Goal: Task Accomplishment & Management: Manage account settings

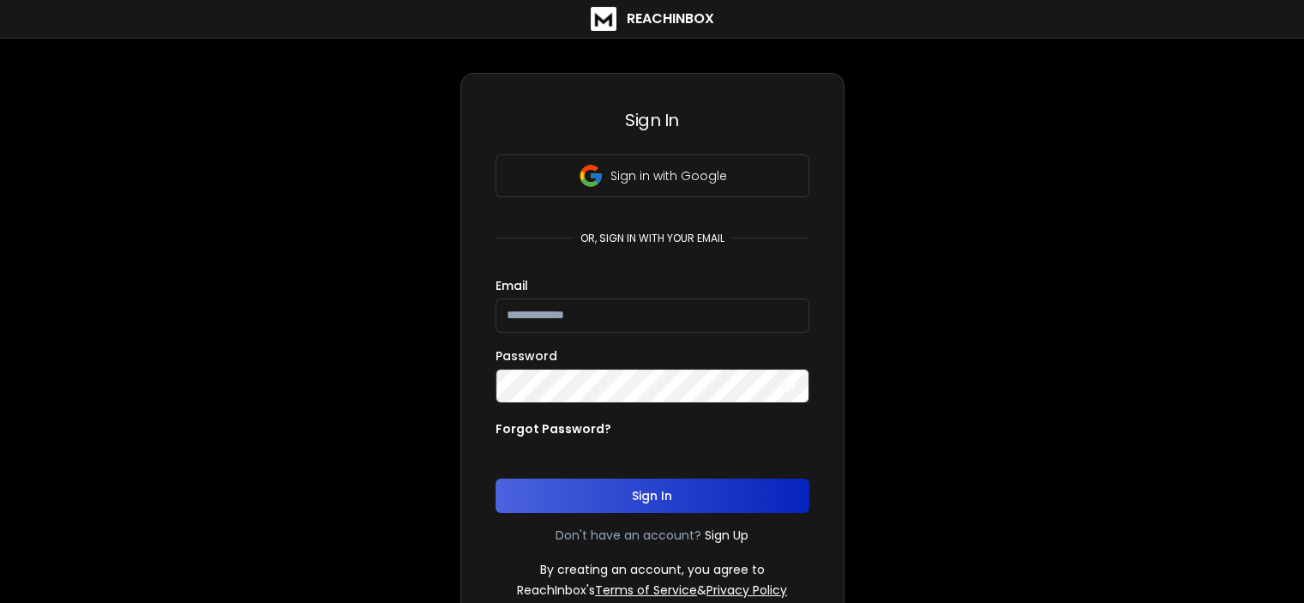
drag, startPoint x: 0, startPoint y: 0, endPoint x: 576, endPoint y: 315, distance: 656.4
click at [576, 313] on input "email" at bounding box center [653, 315] width 314 height 34
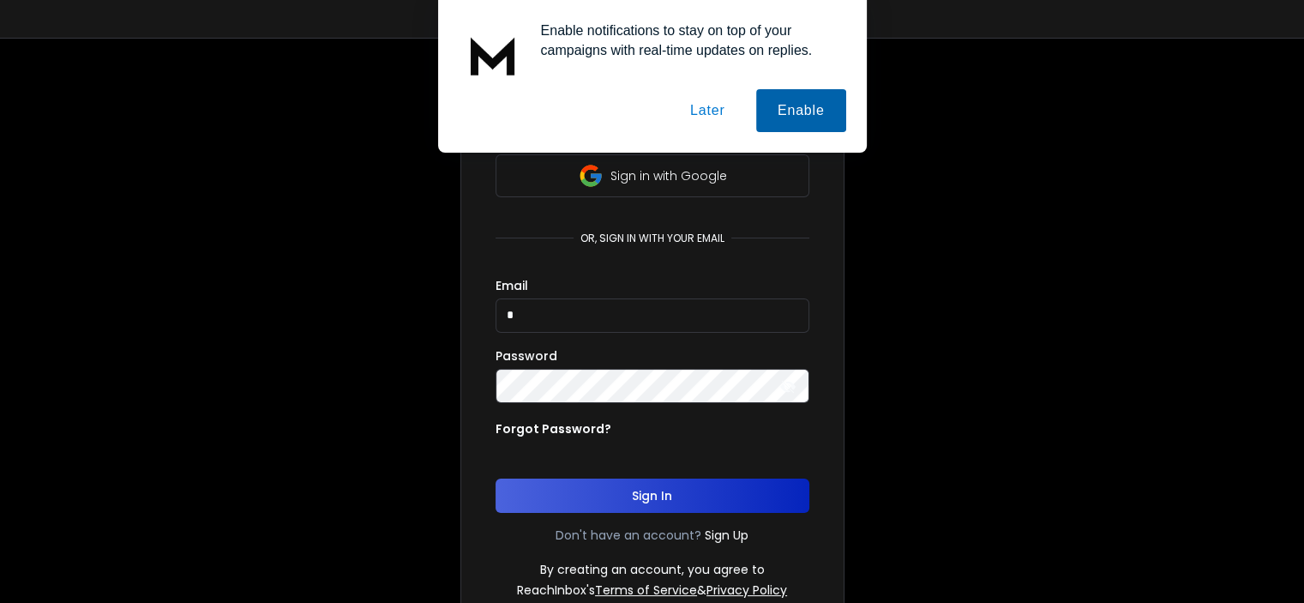
click at [798, 111] on button "Enable" at bounding box center [801, 110] width 90 height 43
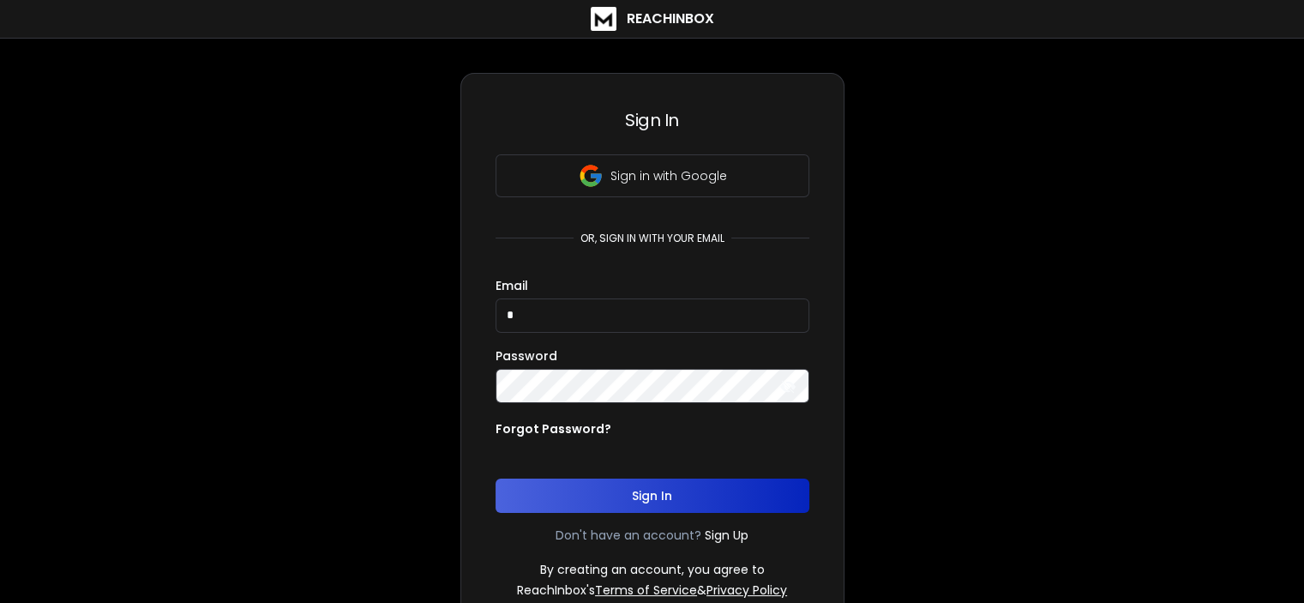
click at [563, 315] on input "*" at bounding box center [653, 315] width 314 height 34
type input "**********"
click at [794, 380] on icon at bounding box center [787, 386] width 15 height 15
click at [666, 493] on button "Sign In" at bounding box center [653, 495] width 314 height 34
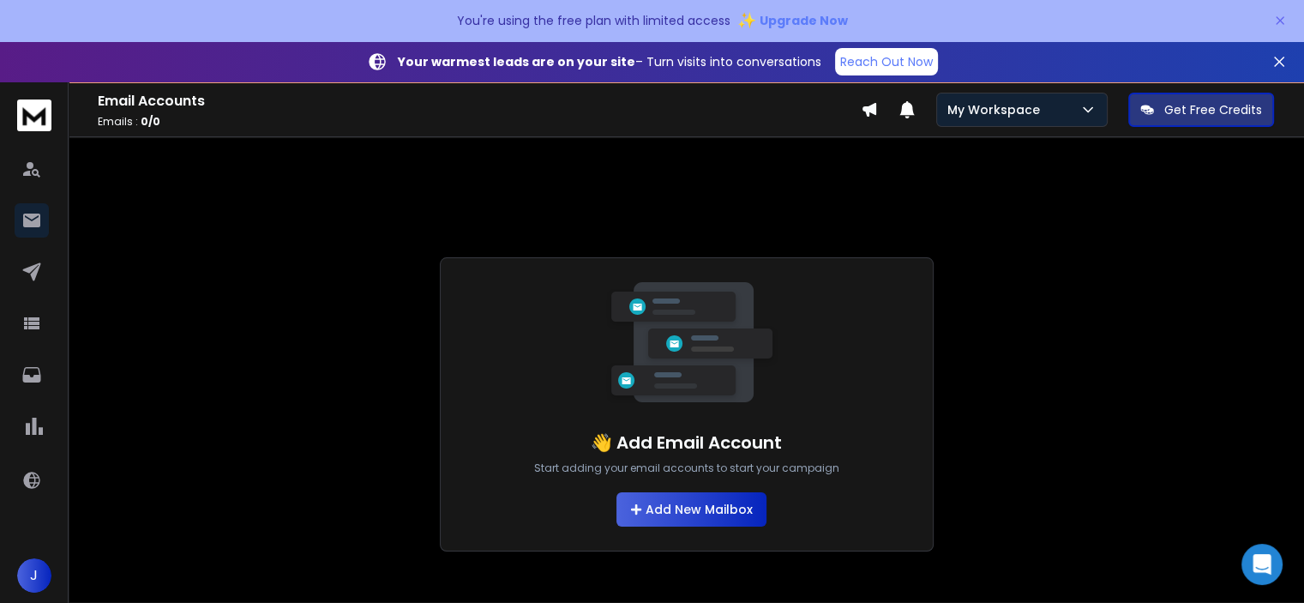
click at [1022, 109] on p "My Workspace" at bounding box center [996, 109] width 99 height 17
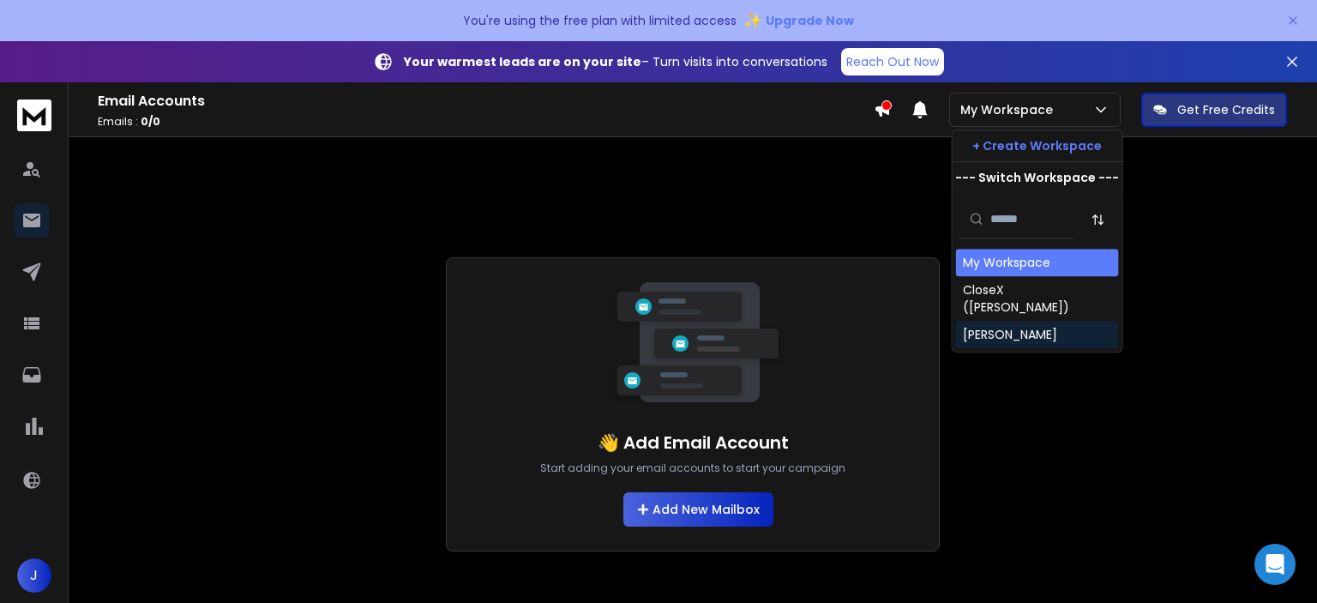
click at [1030, 321] on div "[PERSON_NAME]" at bounding box center [1037, 334] width 163 height 27
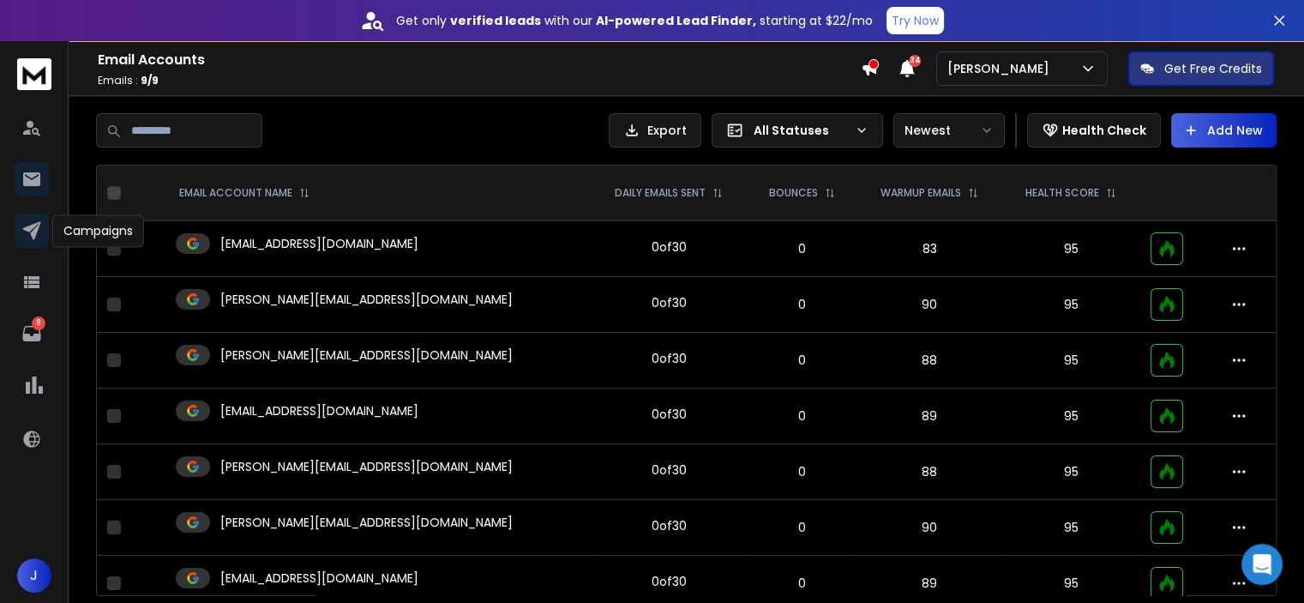
click at [18, 237] on link at bounding box center [32, 230] width 34 height 34
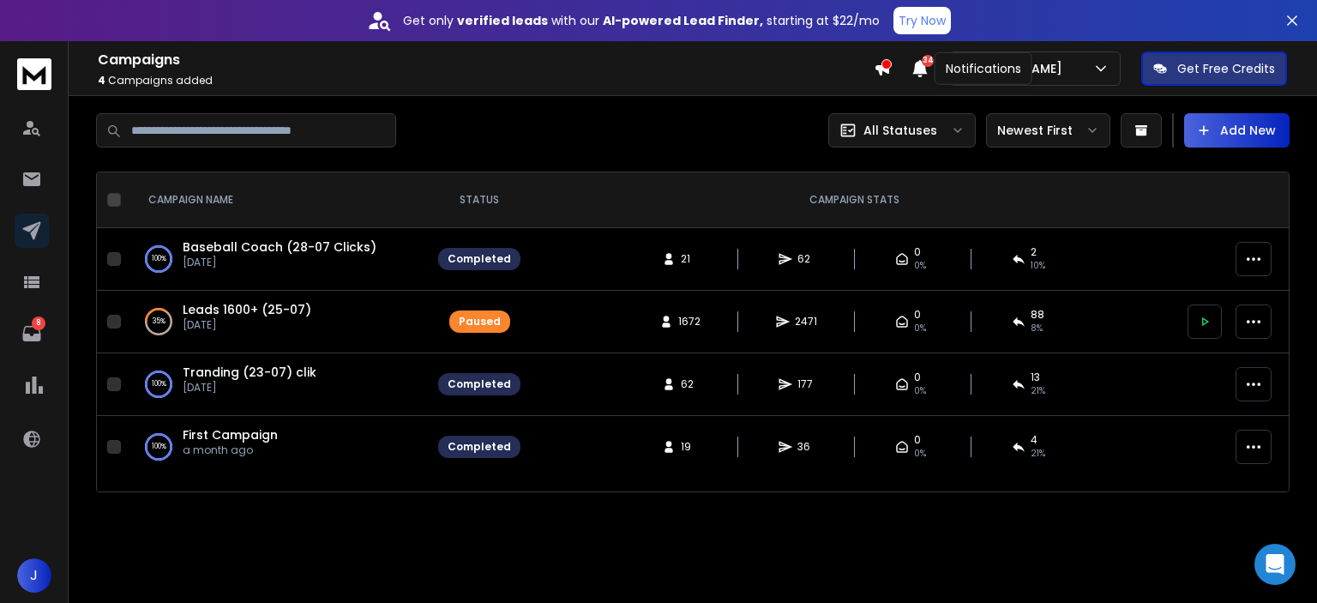
click at [924, 68] on icon at bounding box center [919, 67] width 15 height 17
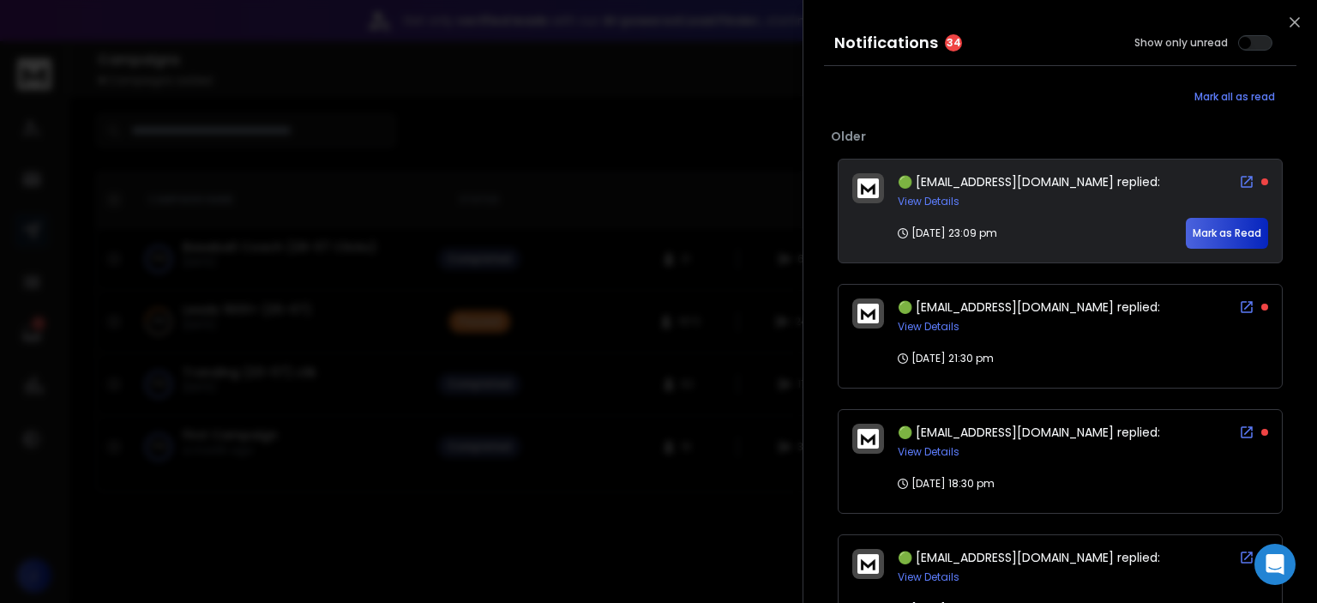
click at [1225, 239] on button "Mark as Read" at bounding box center [1227, 233] width 82 height 31
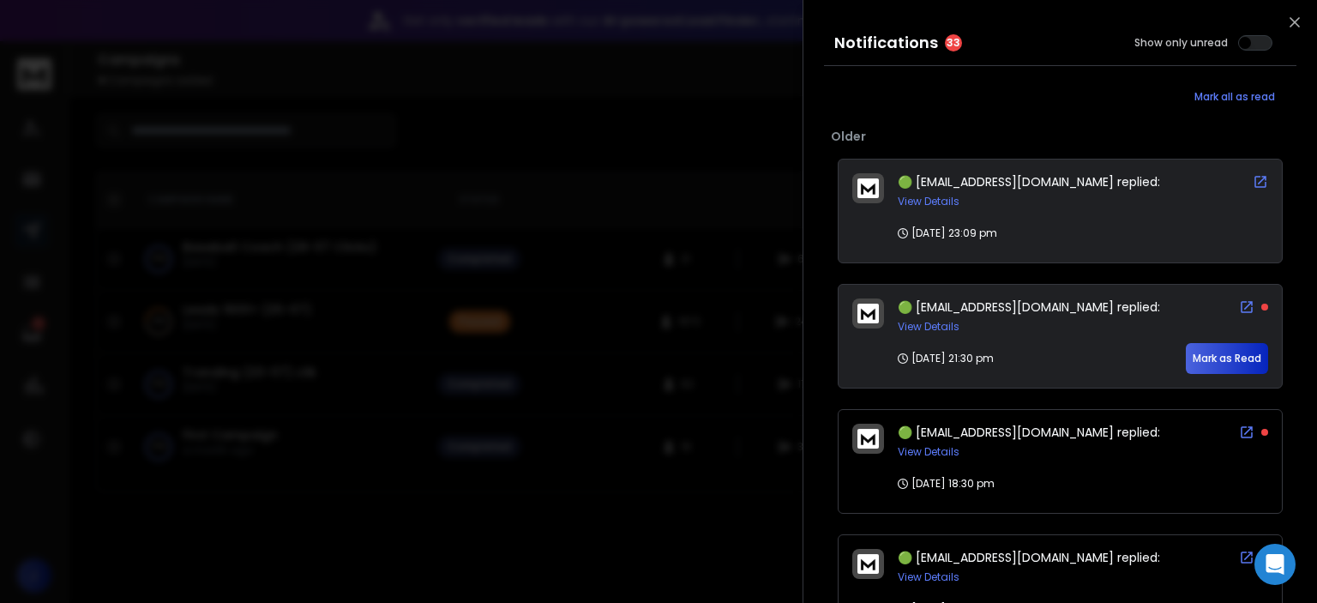
click at [1221, 352] on button "Mark as Read" at bounding box center [1227, 358] width 82 height 31
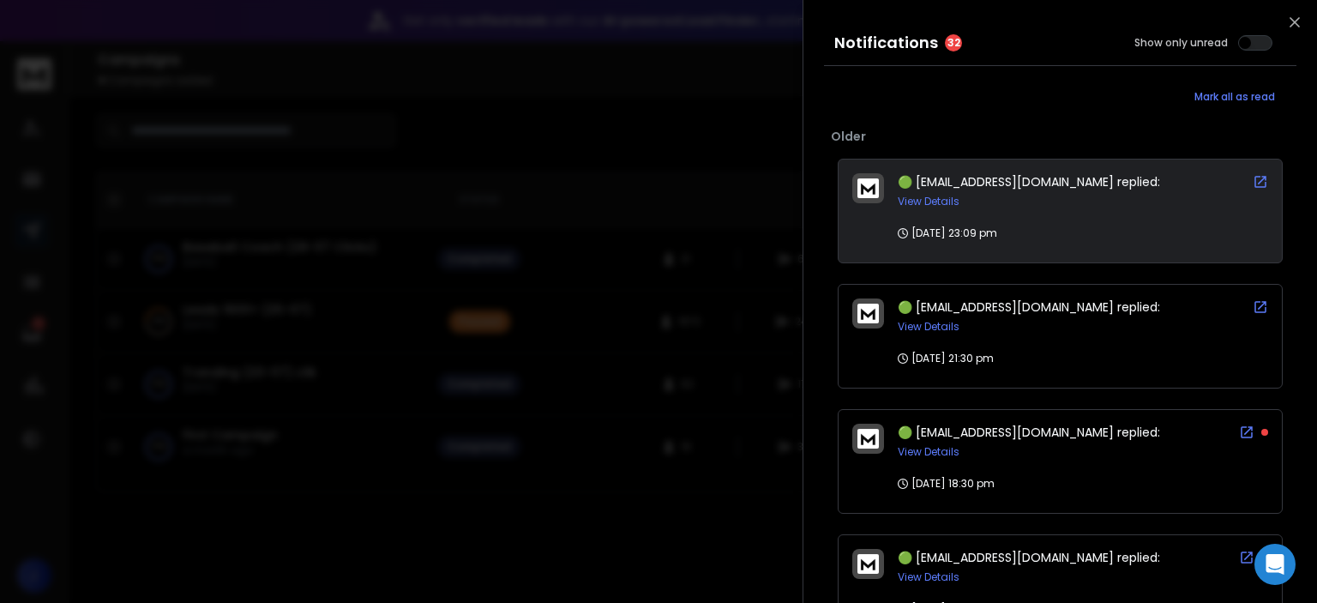
click at [1254, 44] on button "Show only unread" at bounding box center [1255, 42] width 34 height 15
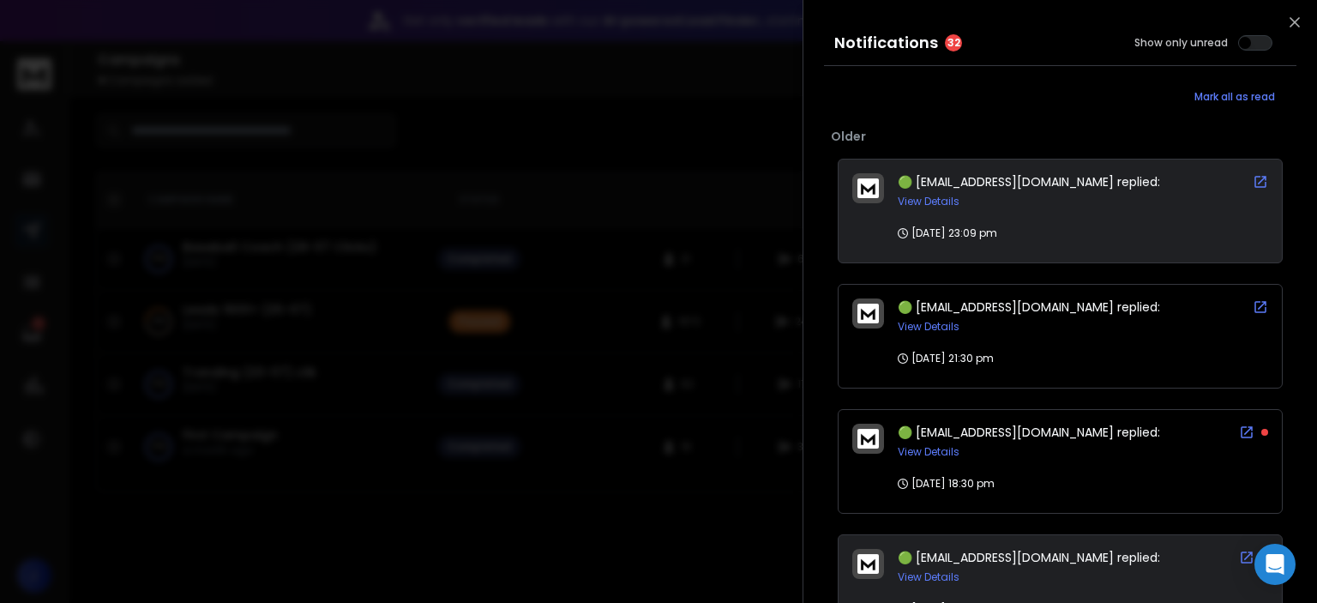
scroll to position [343, 0]
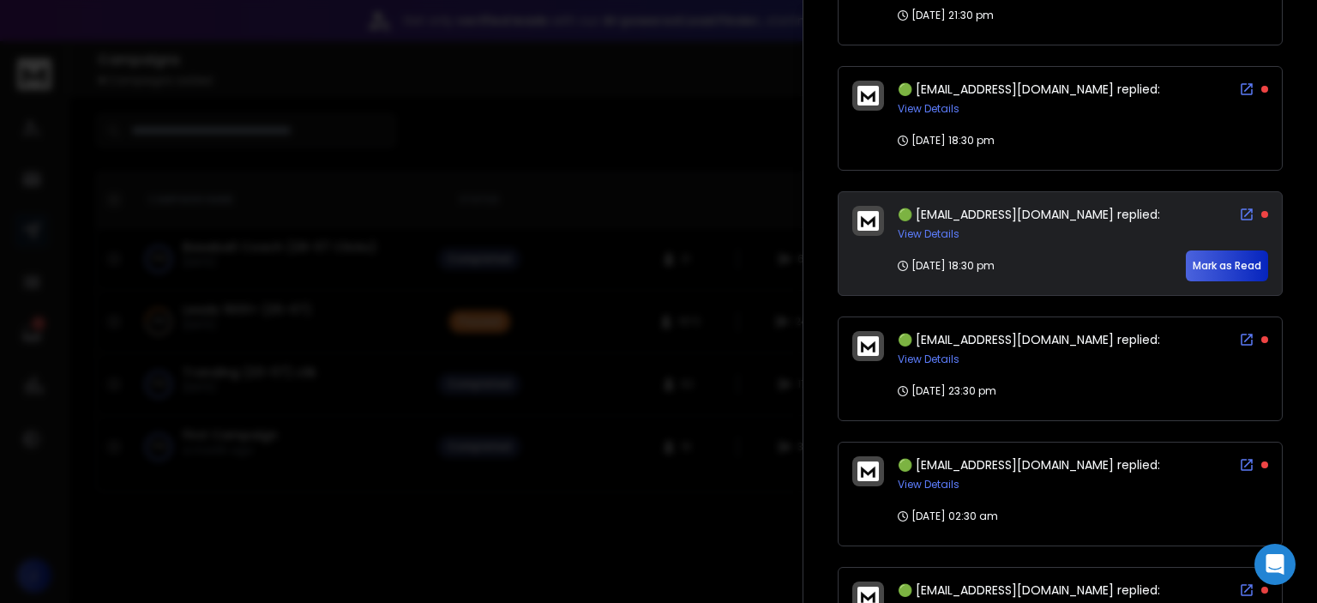
click at [1232, 265] on button "Mark as Read" at bounding box center [1227, 265] width 82 height 31
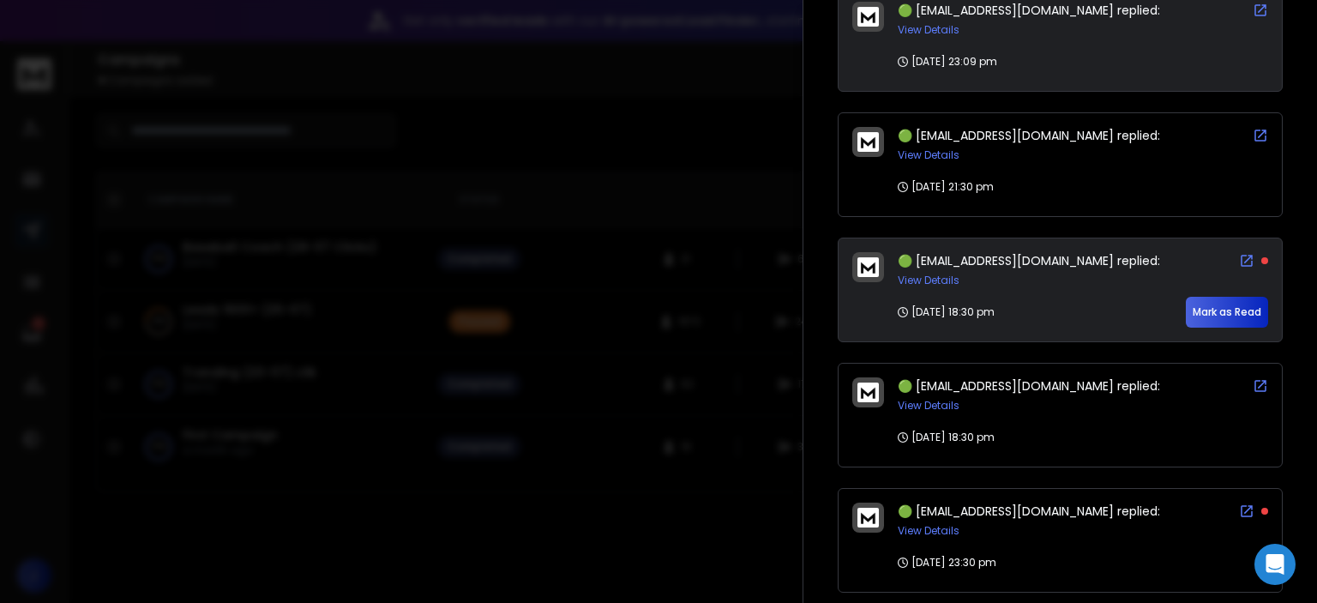
click at [1223, 304] on button "Mark as Read" at bounding box center [1227, 312] width 82 height 31
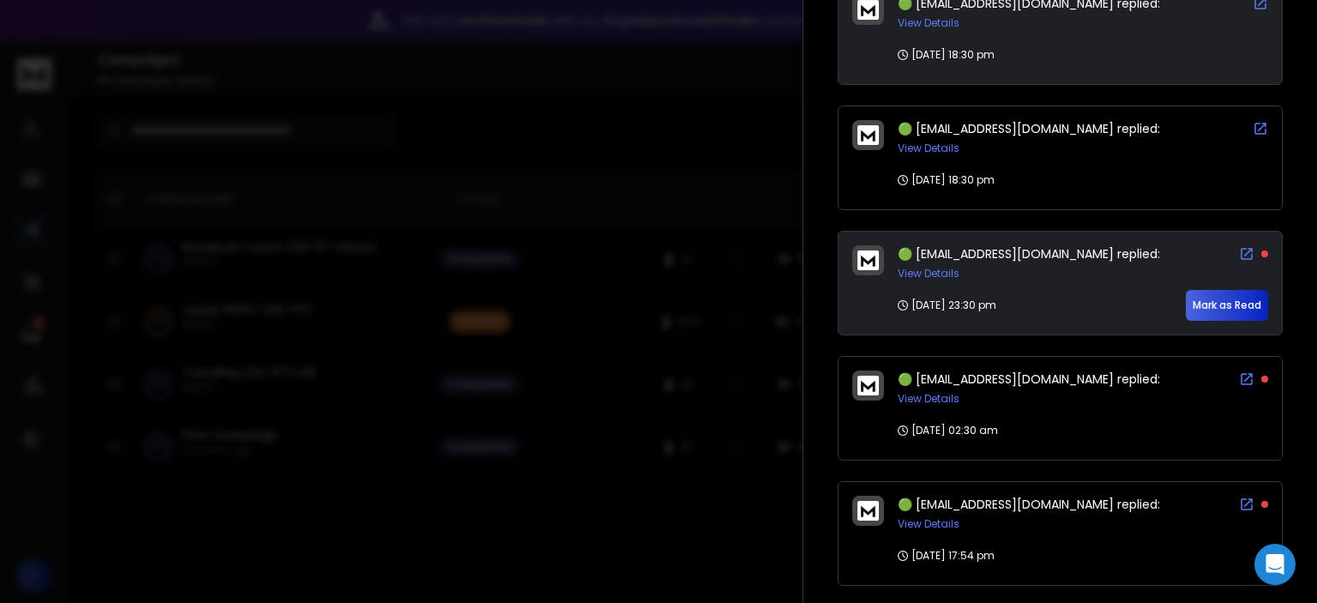
click at [1226, 303] on button "Mark as Read" at bounding box center [1227, 305] width 82 height 31
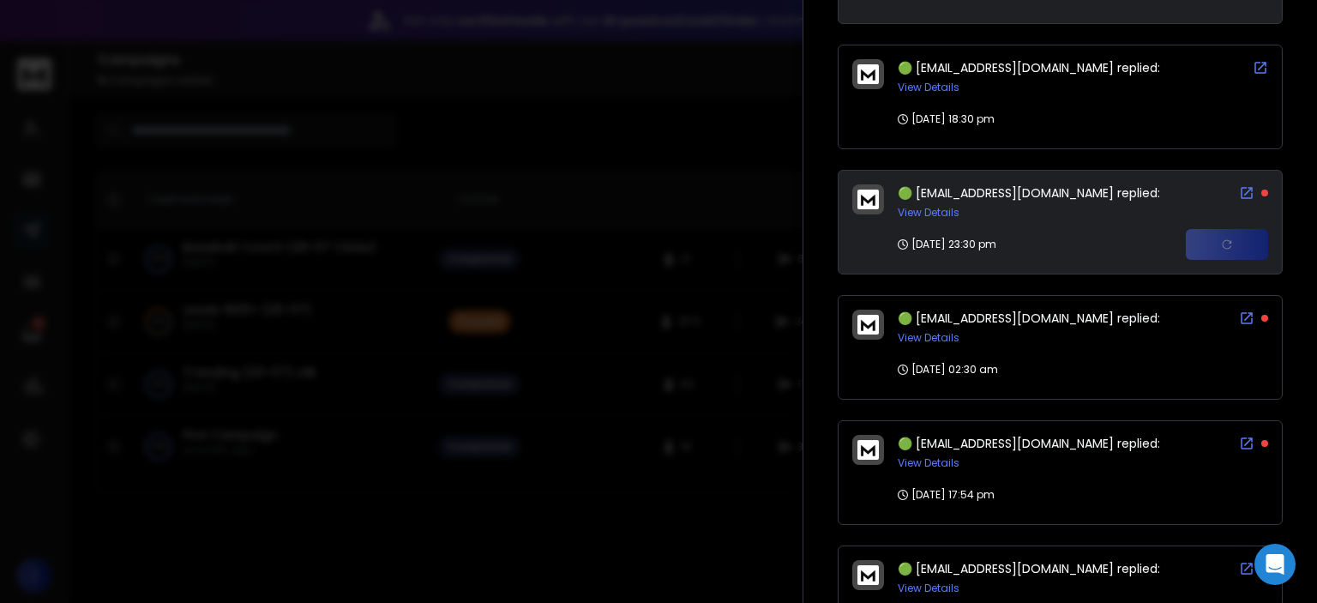
scroll to position [514, 0]
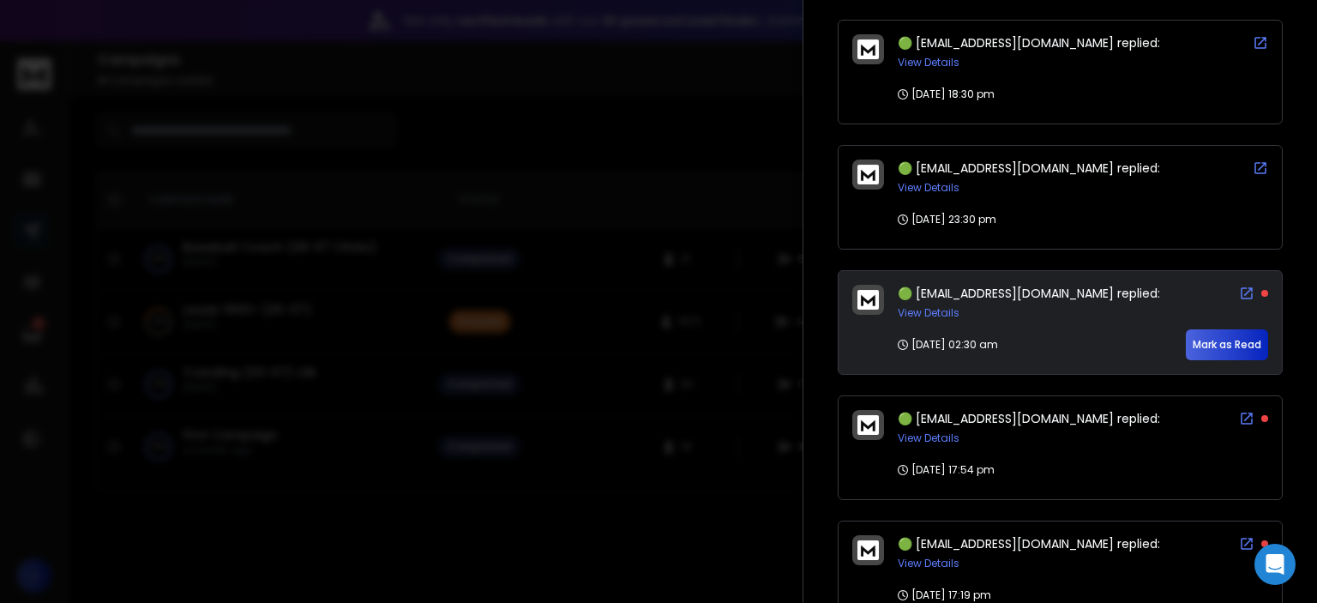
click at [1210, 338] on button "Mark as Read" at bounding box center [1227, 344] width 82 height 31
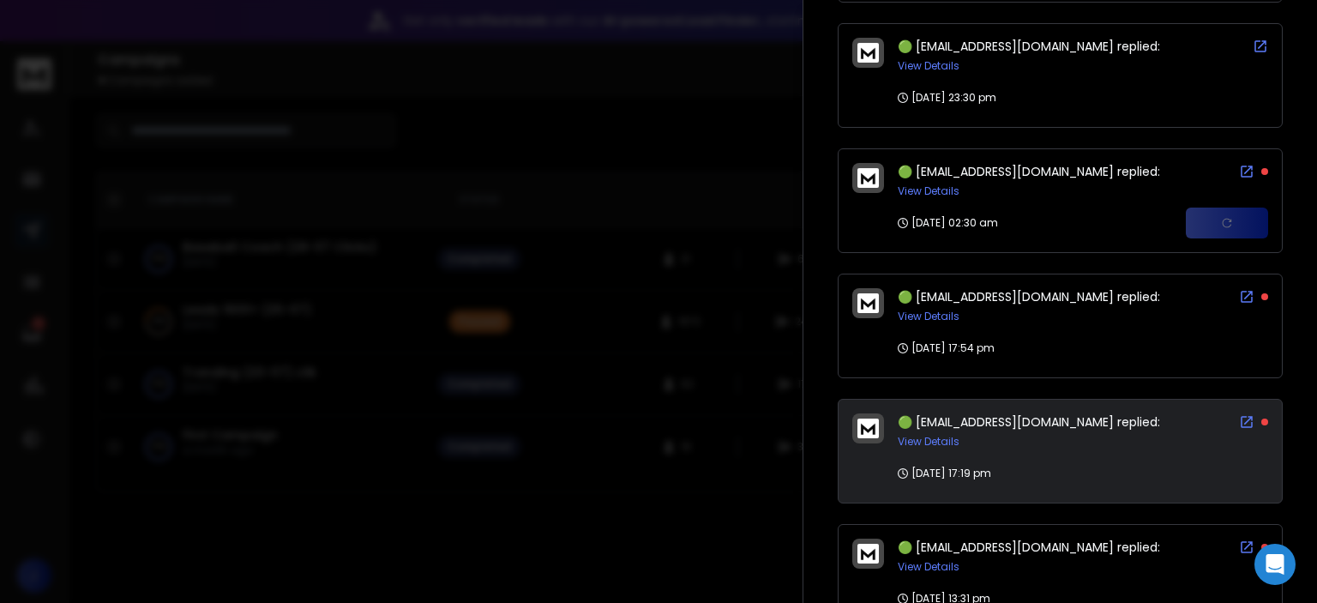
scroll to position [772, 0]
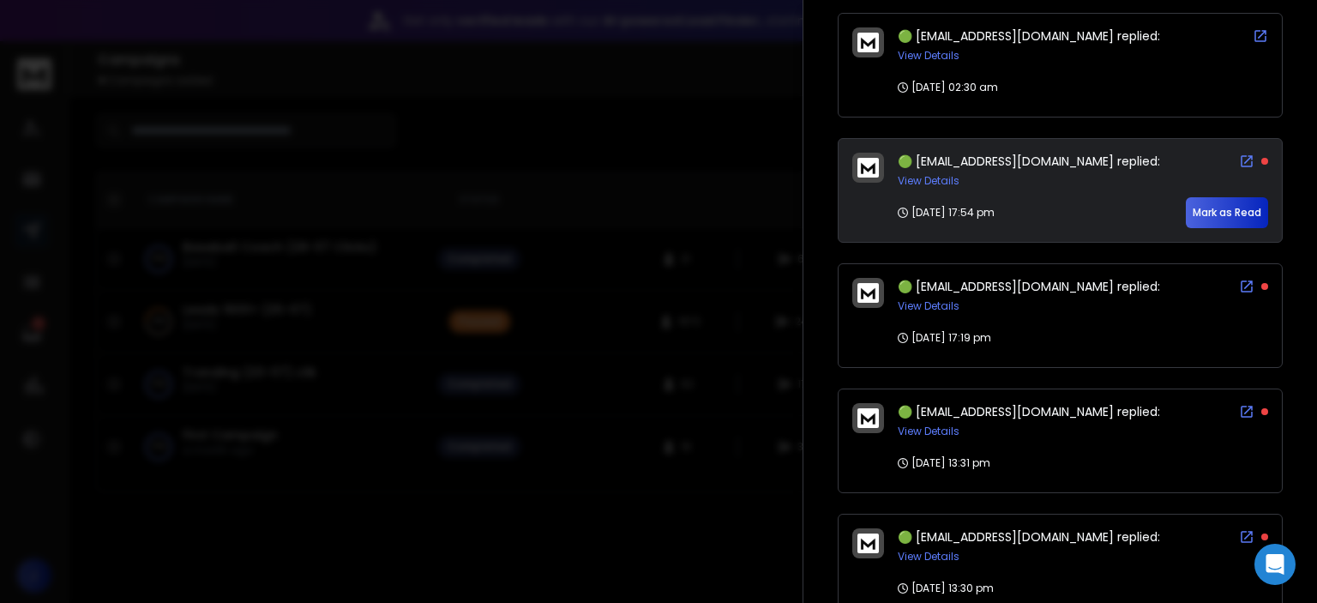
click at [1207, 211] on button "Mark as Read" at bounding box center [1227, 212] width 82 height 31
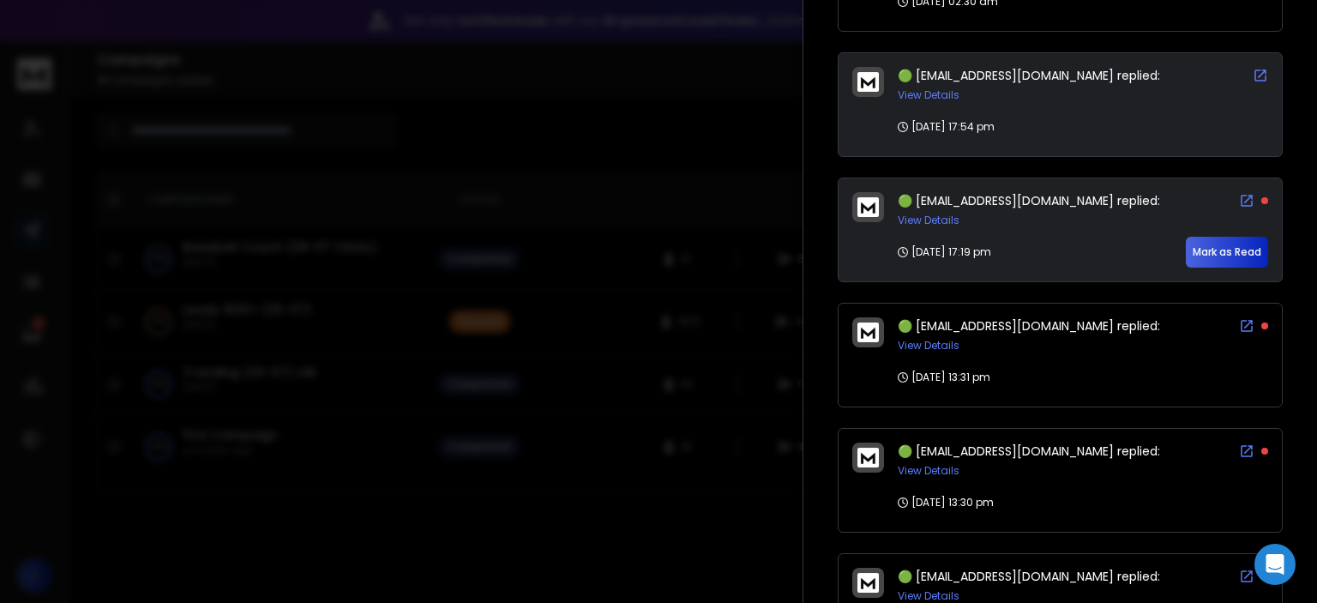
click at [1198, 243] on button "Mark as Read" at bounding box center [1227, 252] width 82 height 31
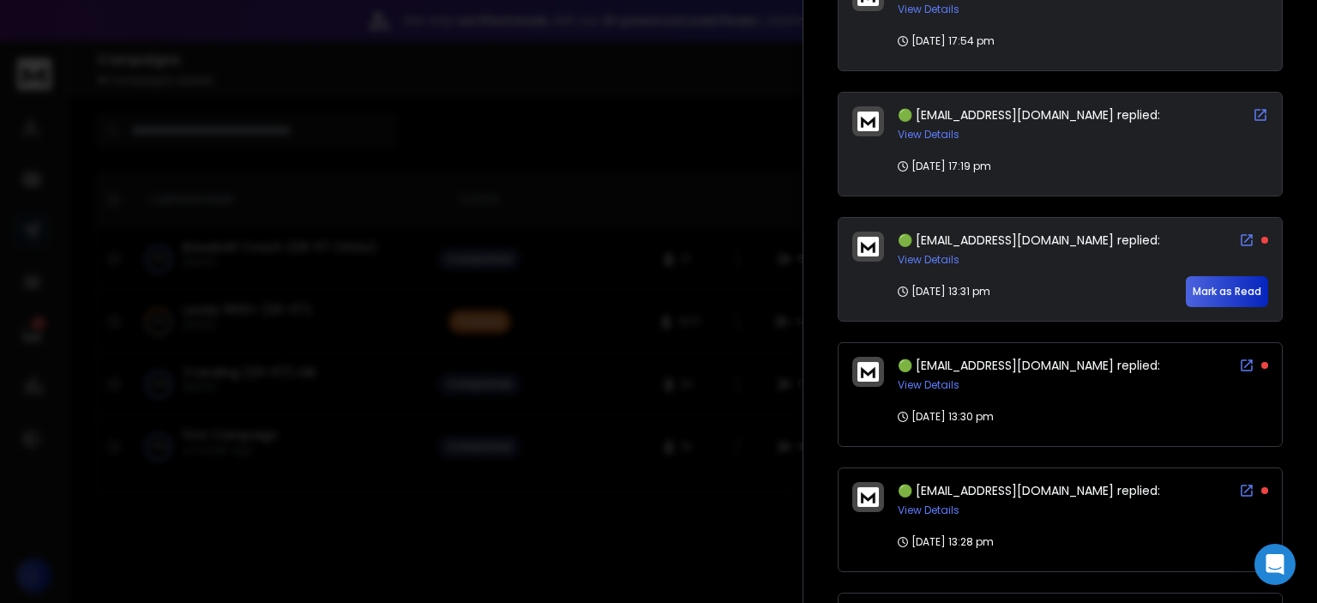
click at [1221, 291] on button "Mark as Read" at bounding box center [1227, 291] width 82 height 31
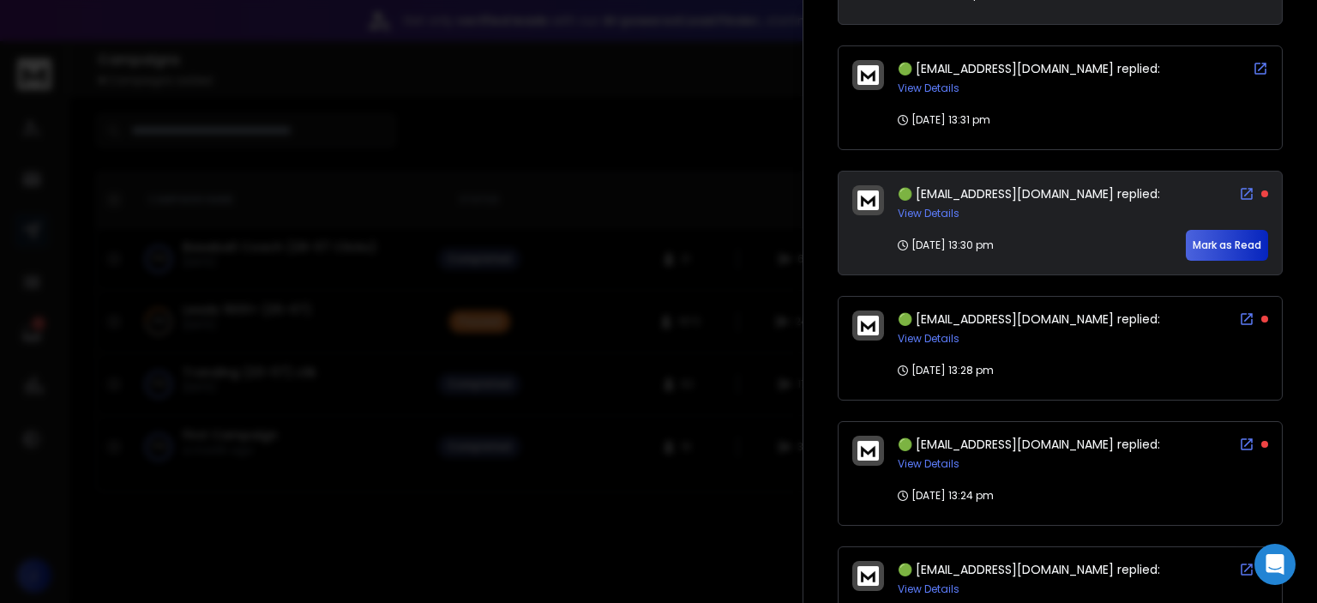
click at [1192, 239] on button "Mark as Read" at bounding box center [1227, 245] width 82 height 31
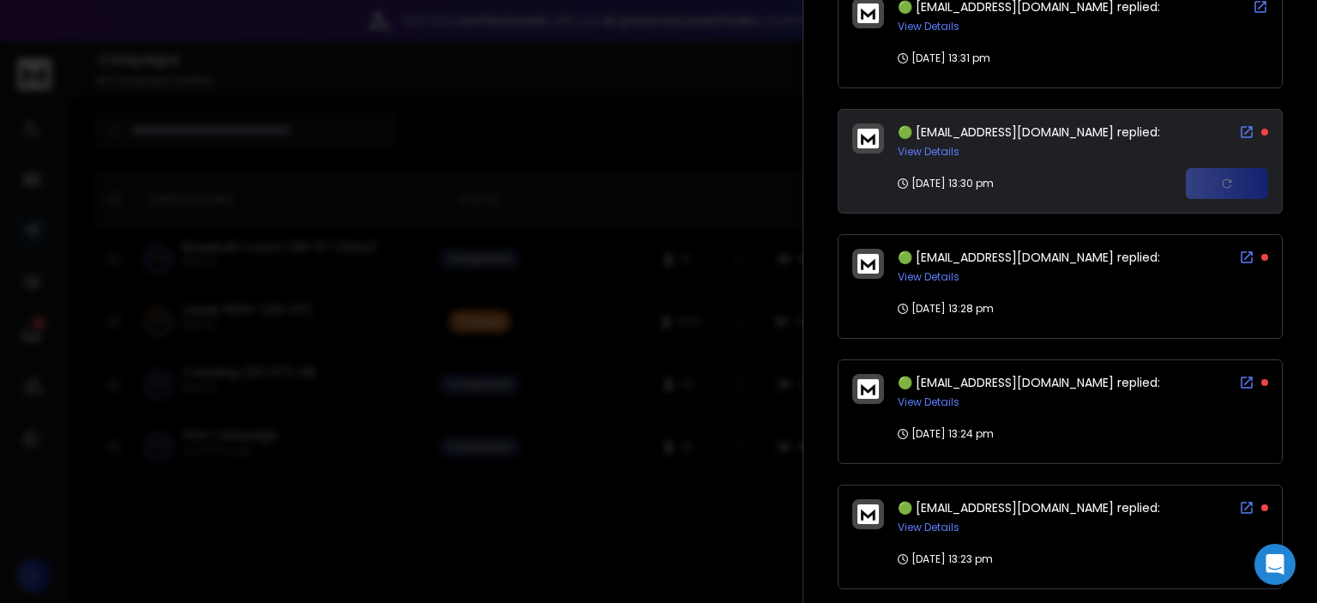
scroll to position [1200, 0]
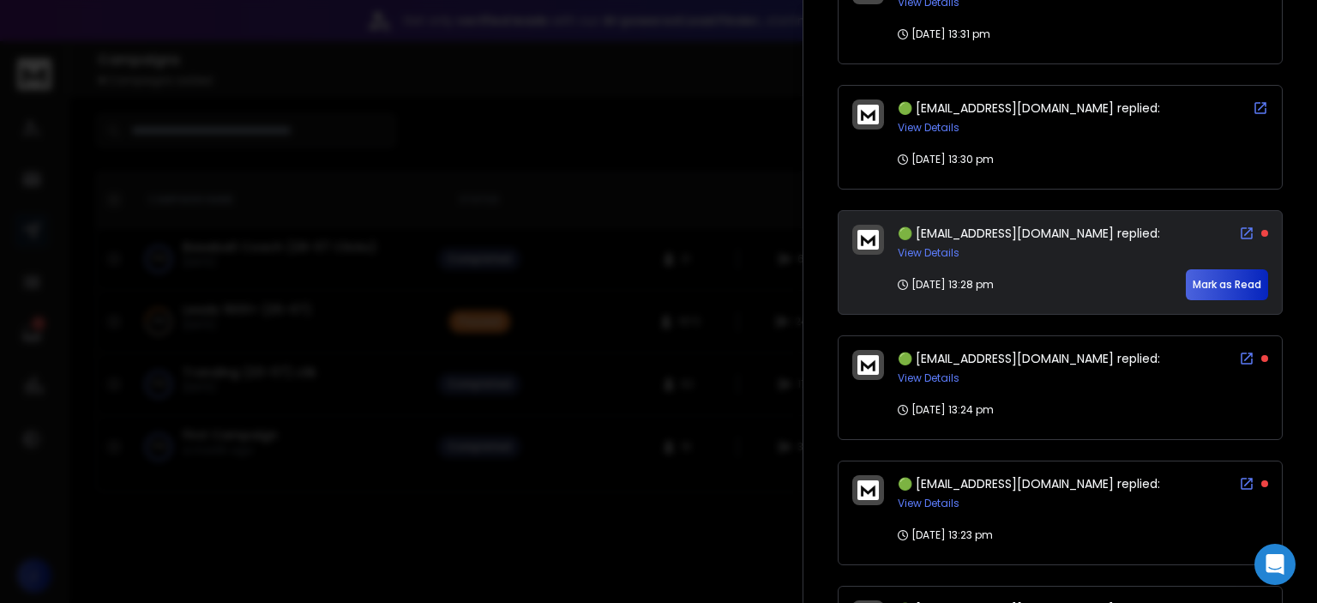
click at [1204, 278] on button "Mark as Read" at bounding box center [1227, 284] width 82 height 31
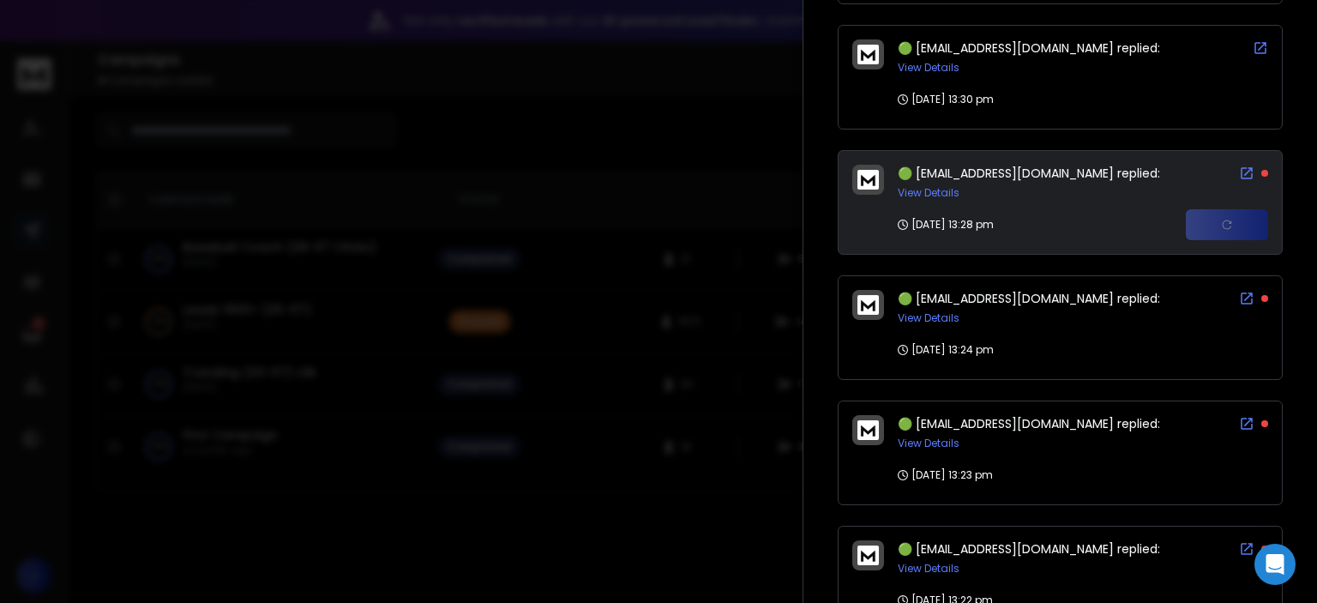
scroll to position [1372, 0]
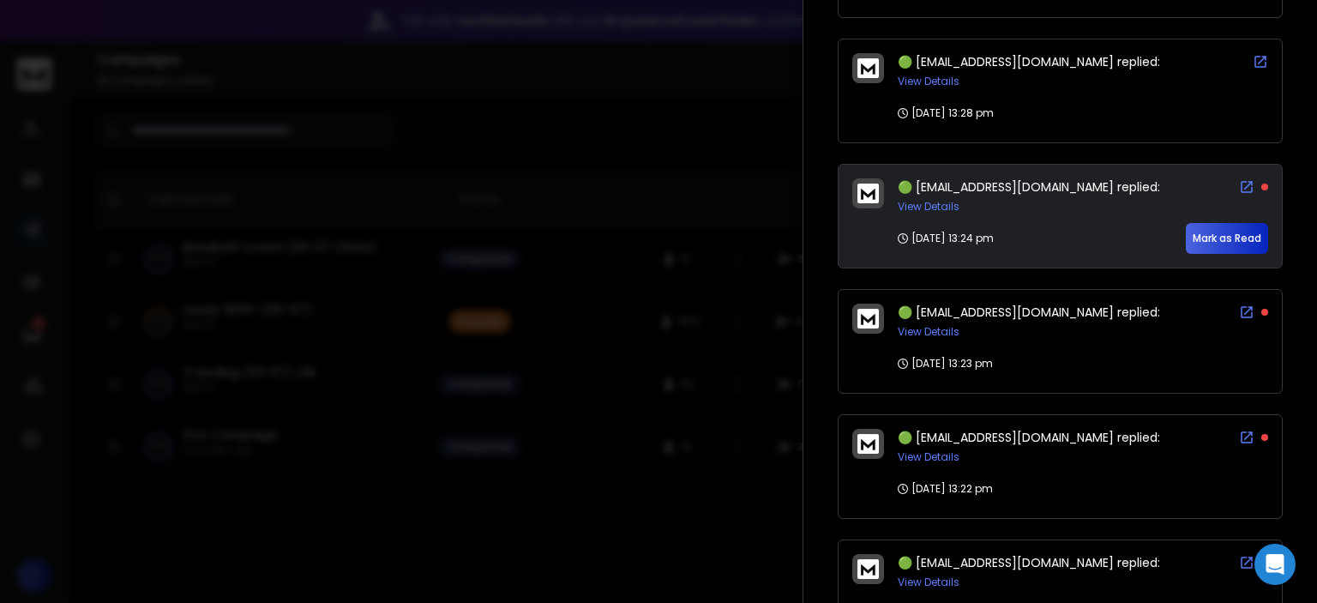
click at [1197, 232] on button "Mark as Read" at bounding box center [1227, 238] width 82 height 31
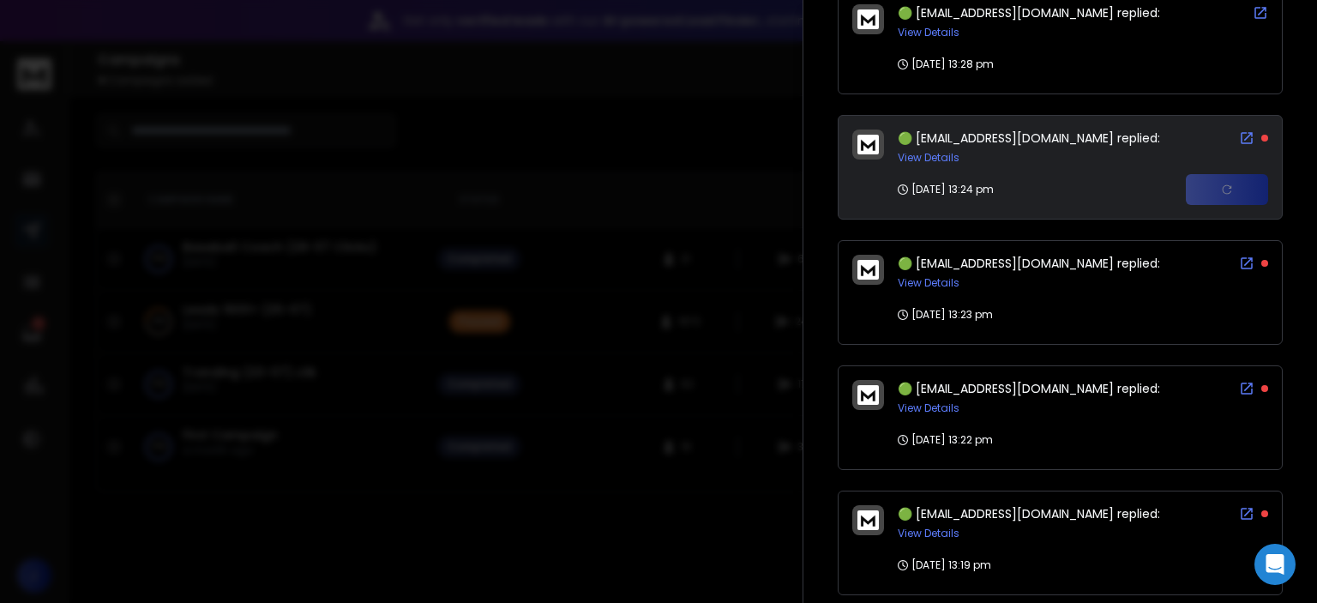
scroll to position [1457, 0]
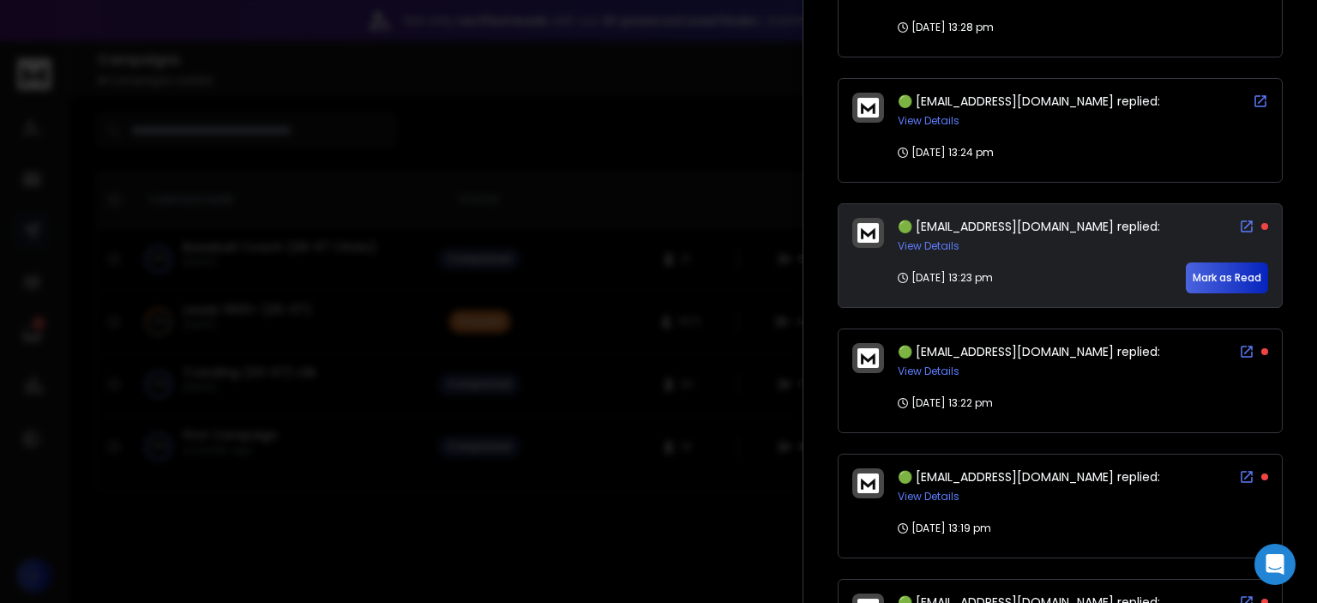
click at [1227, 280] on button "Mark as Read" at bounding box center [1227, 277] width 82 height 31
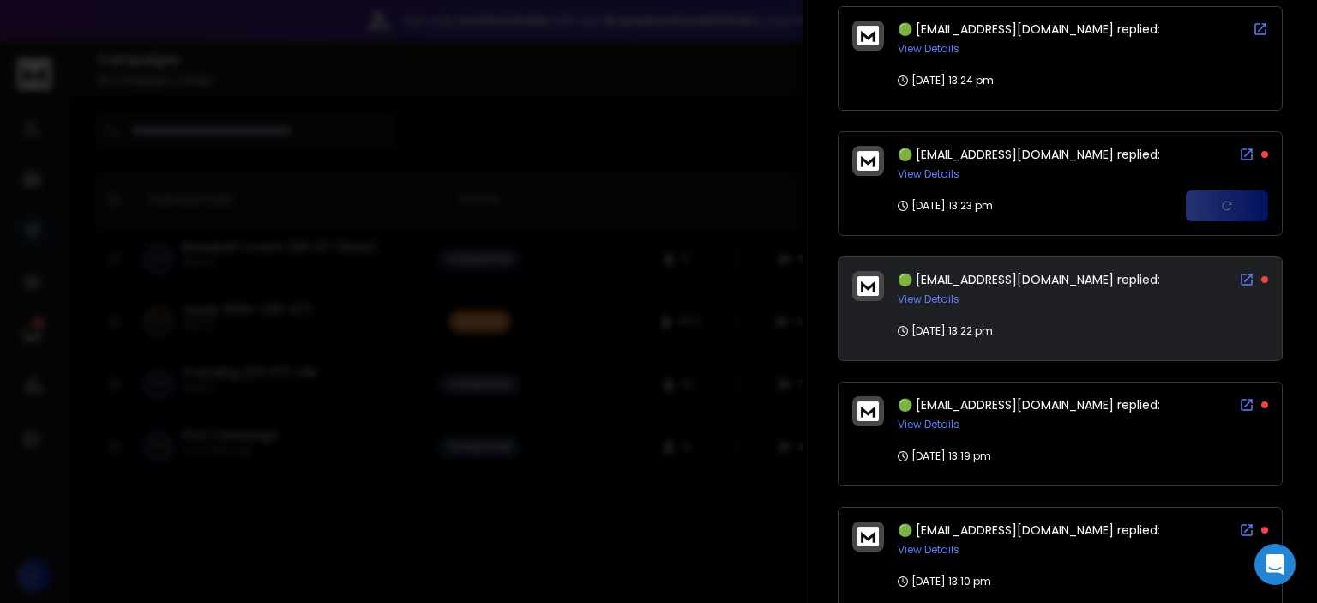
scroll to position [1629, 0]
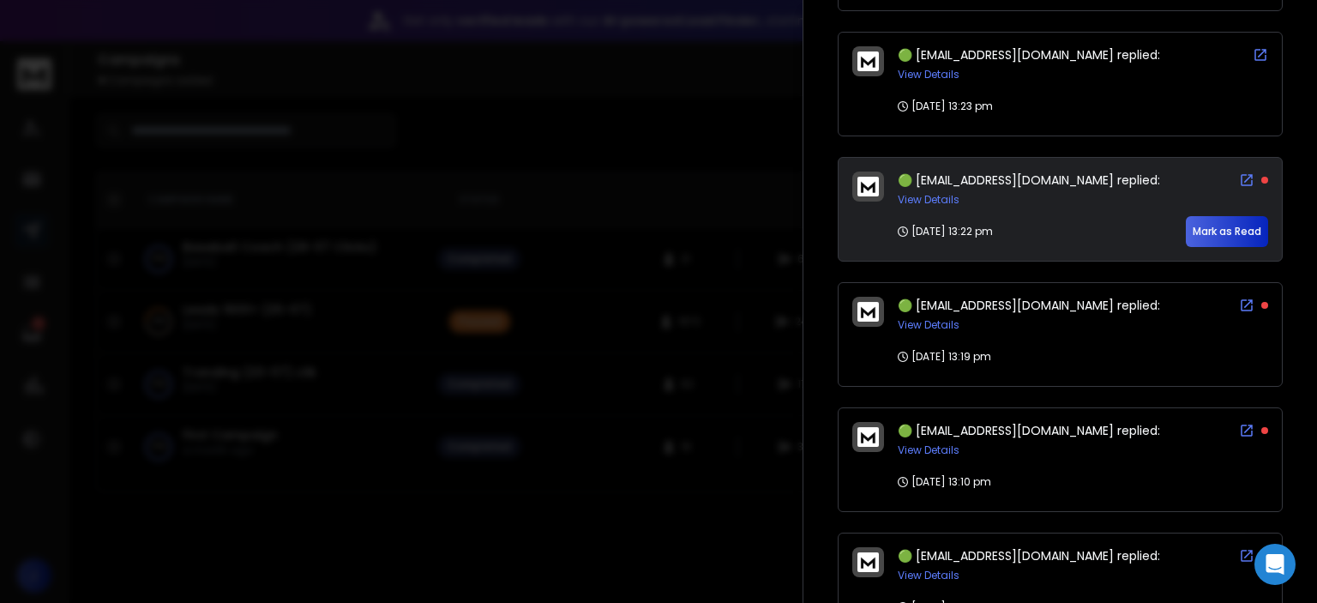
click at [1214, 237] on button "Mark as Read" at bounding box center [1227, 231] width 82 height 31
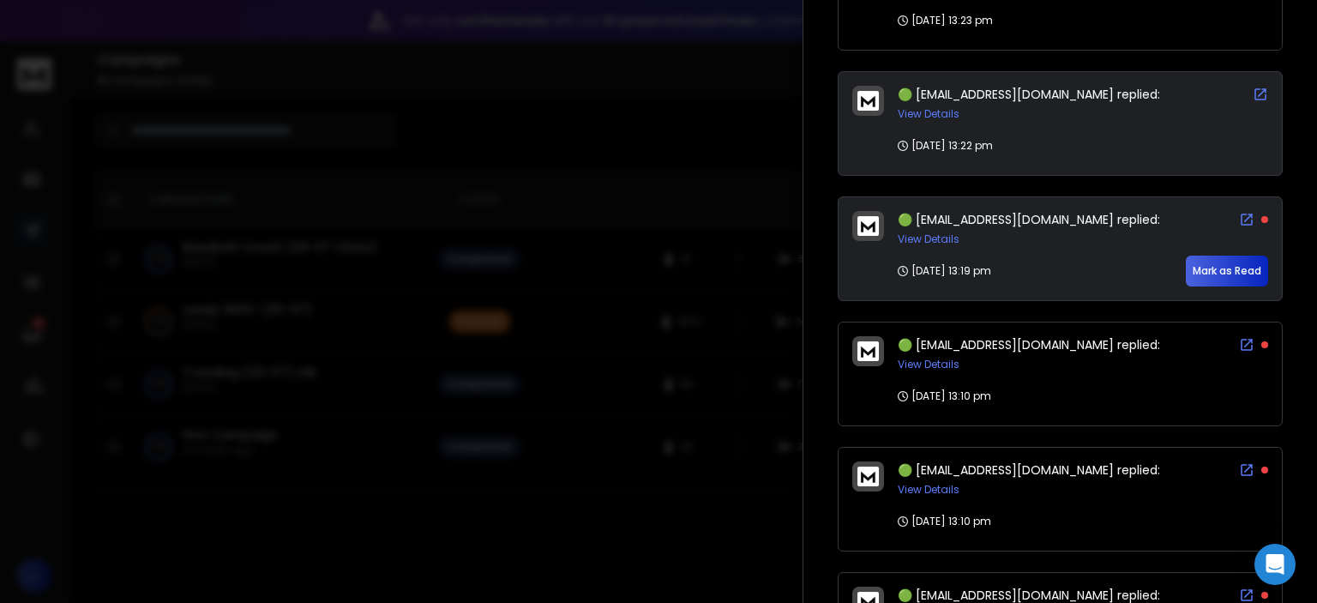
click at [1222, 261] on button "Mark as Read" at bounding box center [1227, 270] width 82 height 31
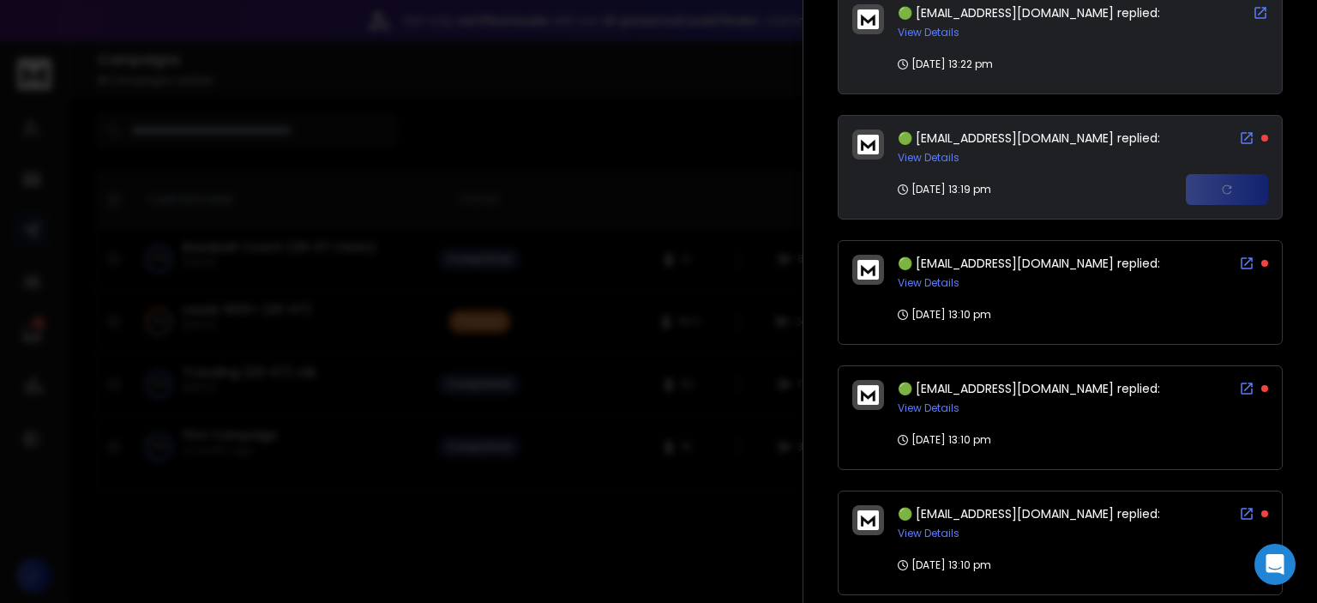
scroll to position [1886, 0]
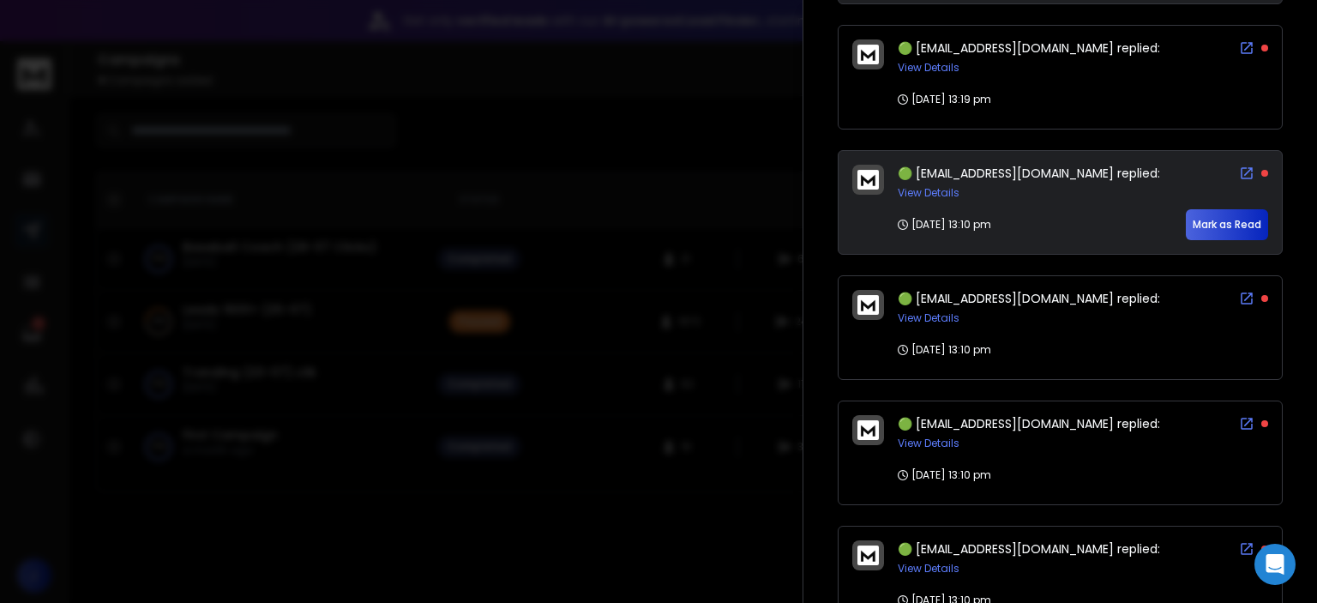
click at [1211, 227] on button "Mark as Read" at bounding box center [1227, 224] width 82 height 31
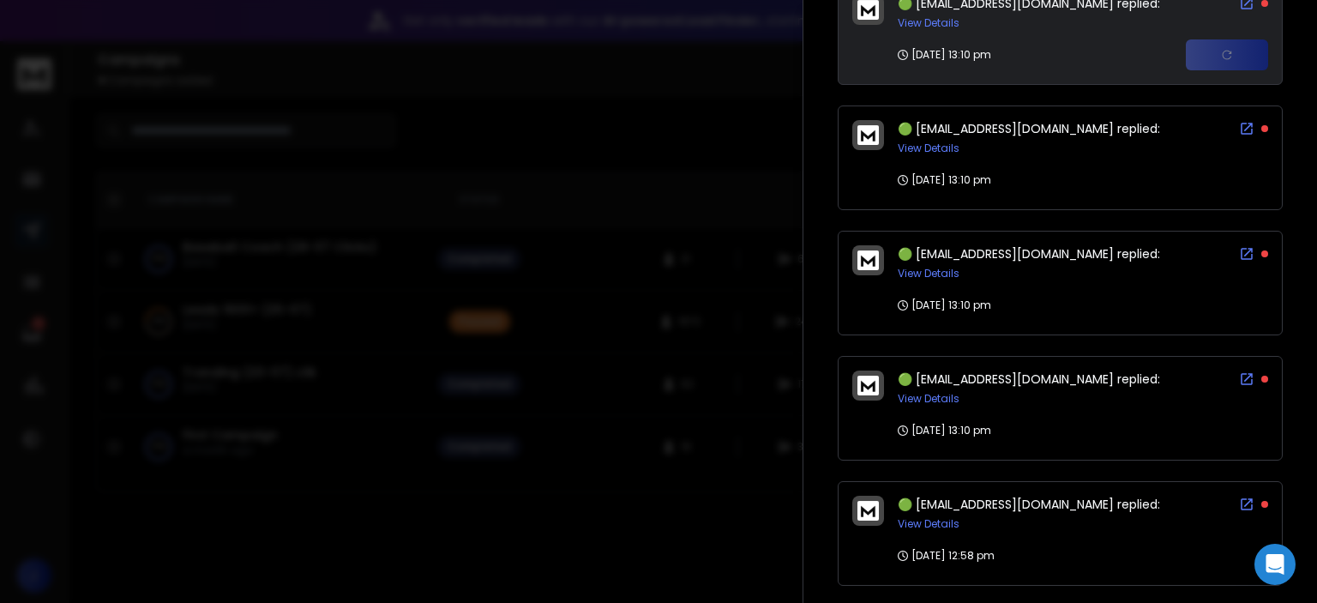
scroll to position [2057, 0]
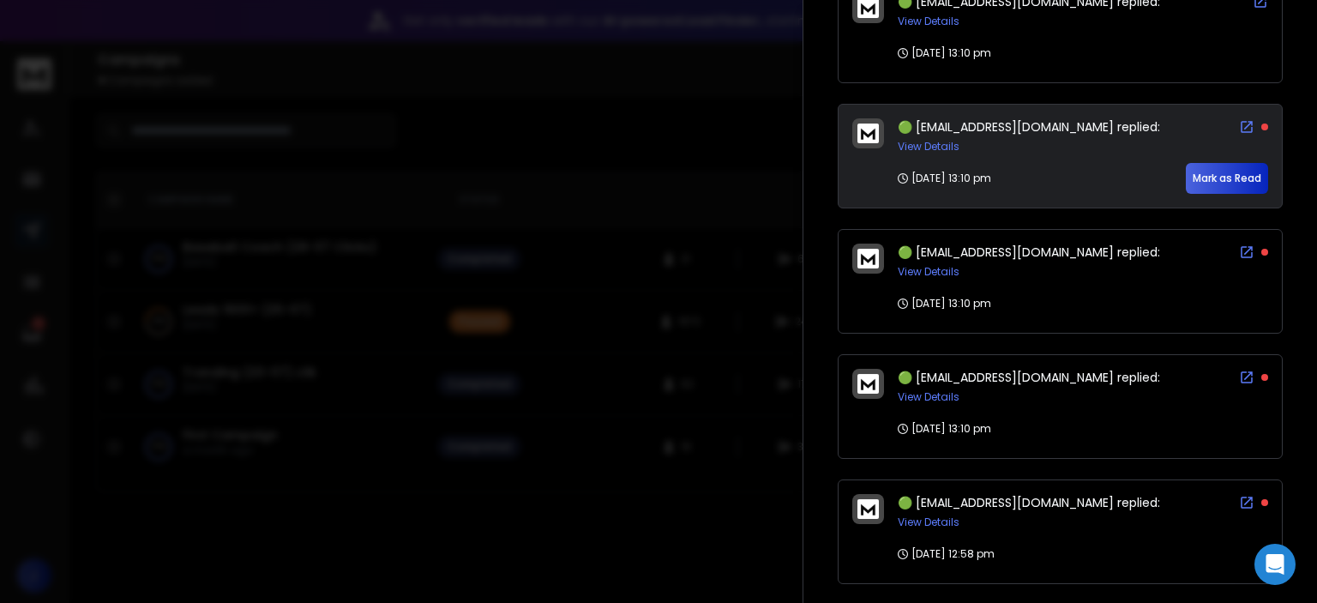
click at [1228, 164] on button "Mark as Read" at bounding box center [1227, 178] width 82 height 31
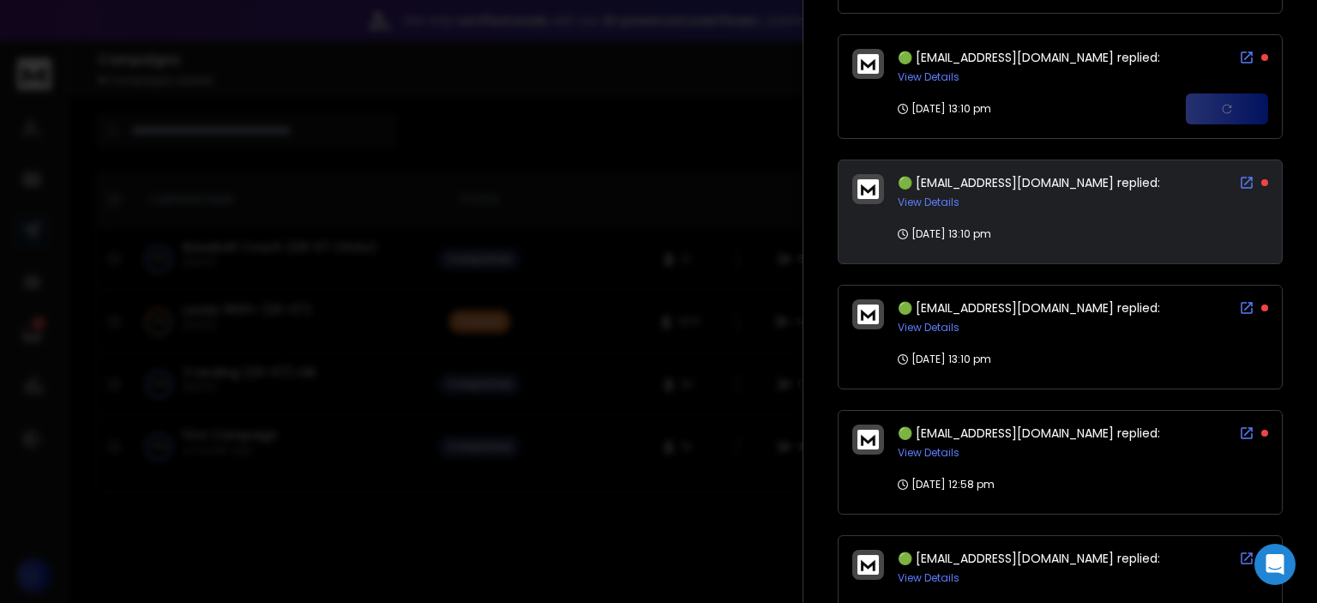
scroll to position [2143, 0]
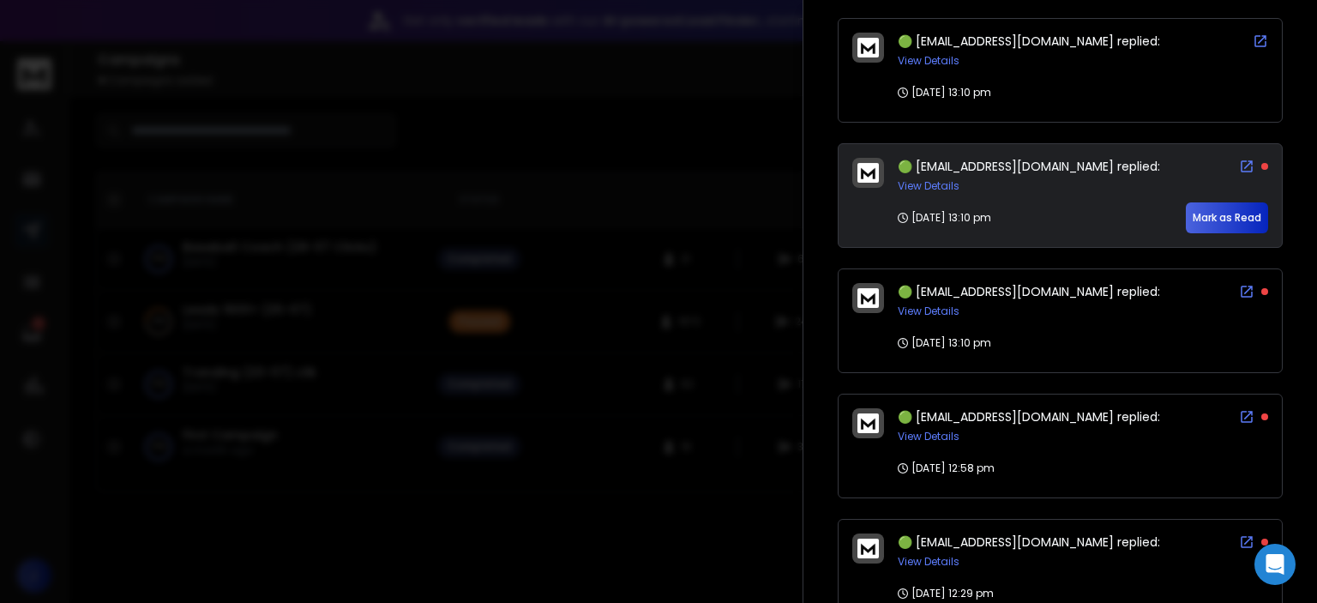
click at [1212, 209] on button "Mark as Read" at bounding box center [1227, 217] width 82 height 31
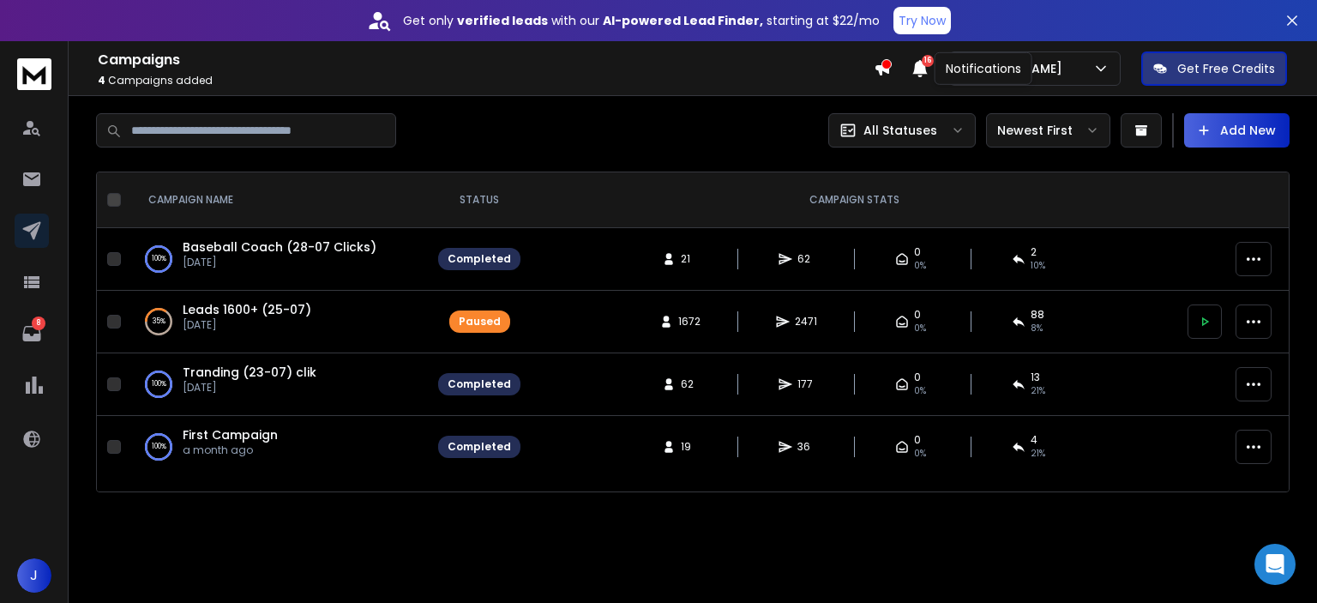
click at [927, 71] on icon at bounding box center [919, 67] width 15 height 17
click at [1204, 321] on icon at bounding box center [1205, 321] width 7 height 9
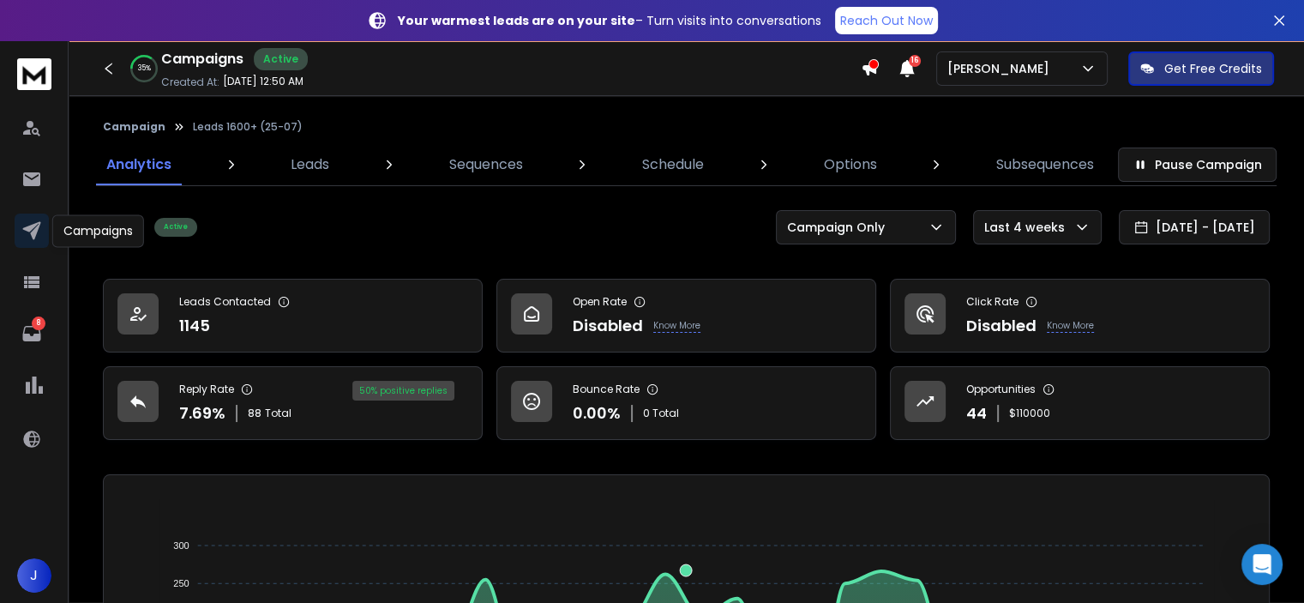
click at [29, 227] on icon at bounding box center [31, 230] width 18 height 18
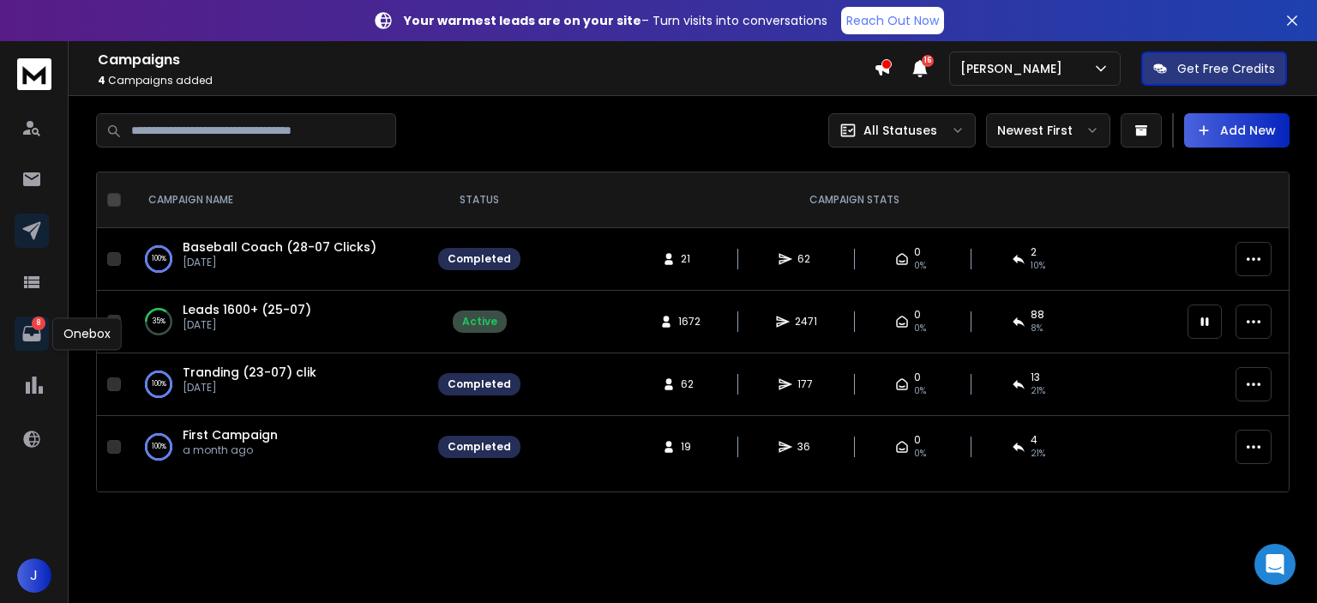
click at [25, 329] on icon at bounding box center [31, 333] width 21 height 21
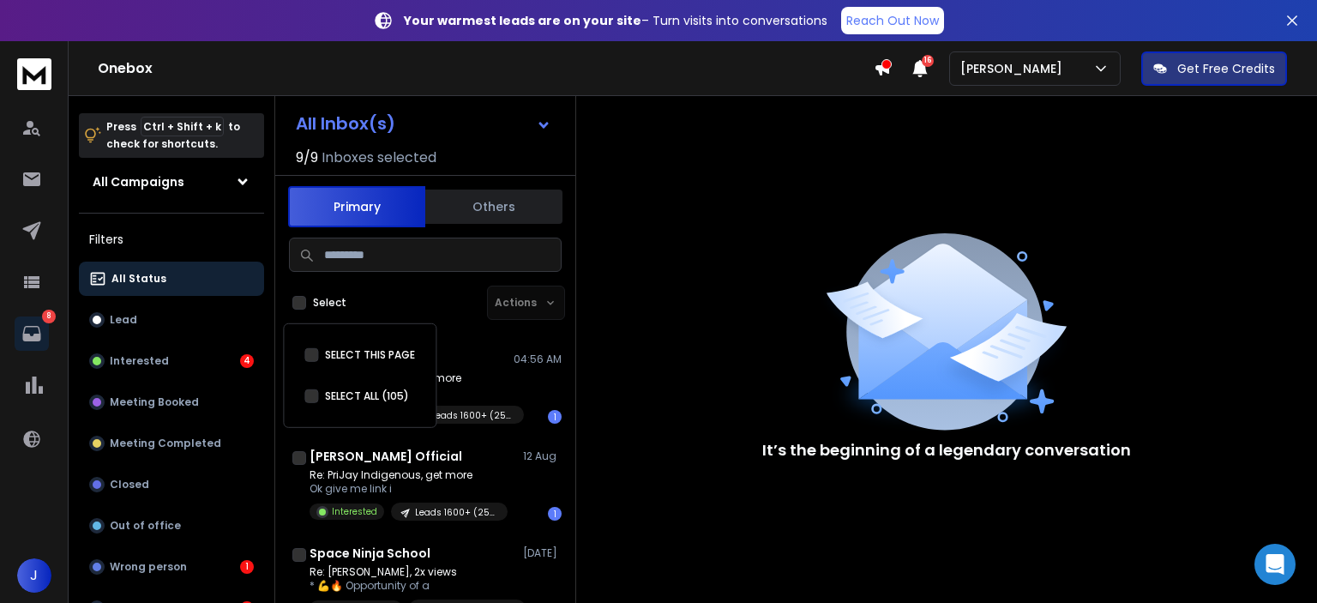
click at [297, 298] on button "SELECT THIS PAGE" at bounding box center [299, 303] width 14 height 14
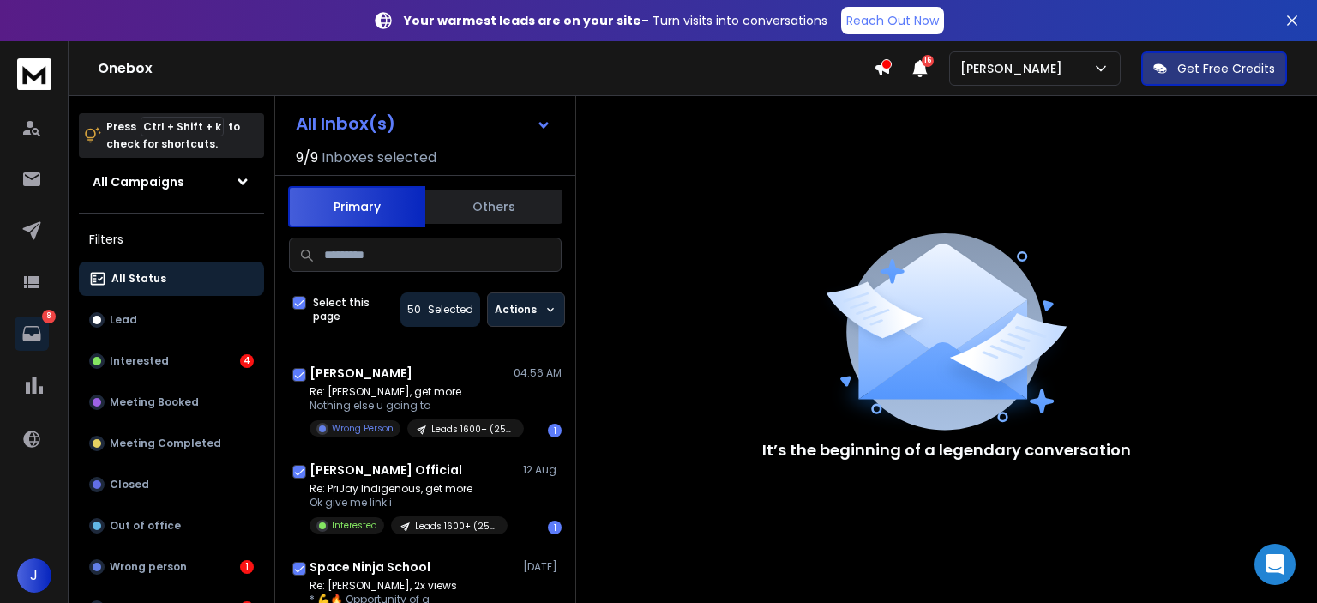
click at [562, 308] on button "Actions" at bounding box center [526, 309] width 78 height 34
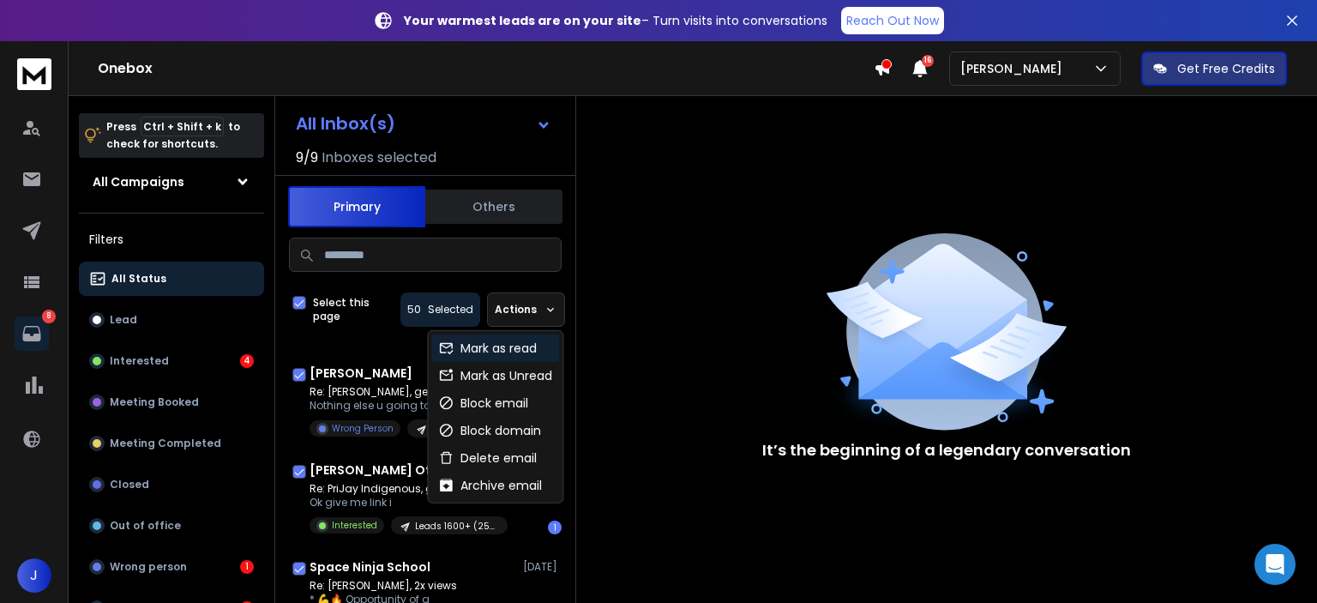
click at [514, 350] on div "Mark as read" at bounding box center [487, 347] width 99 height 17
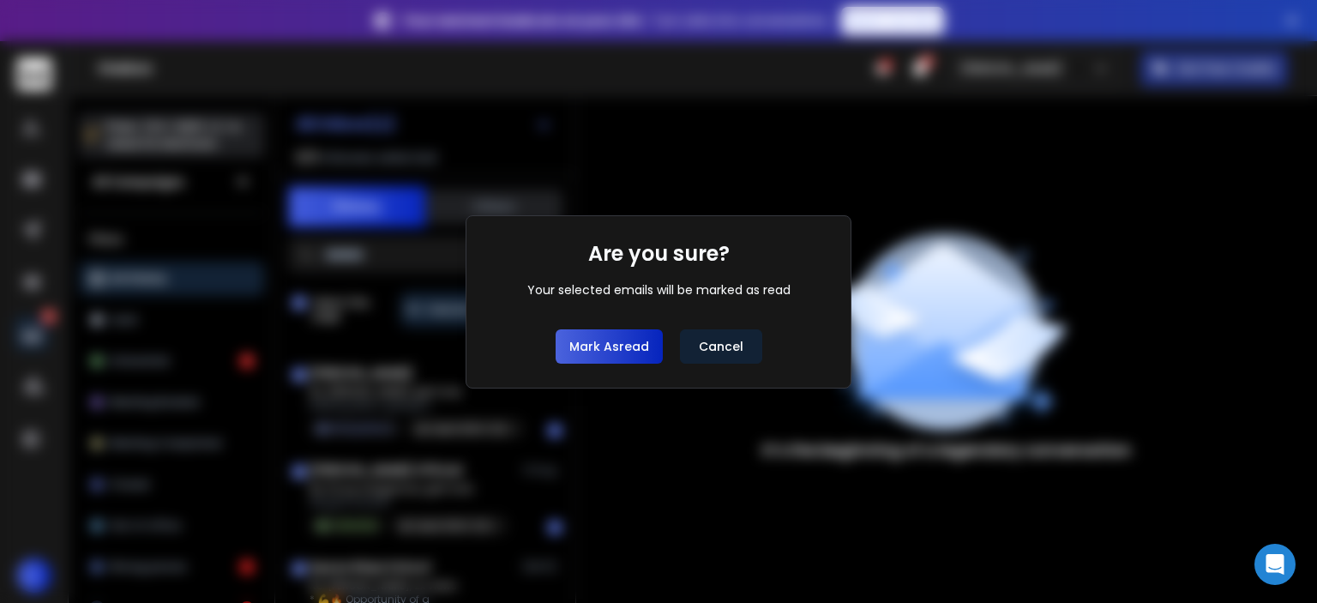
click at [613, 342] on p "Mark as read" at bounding box center [609, 346] width 80 height 17
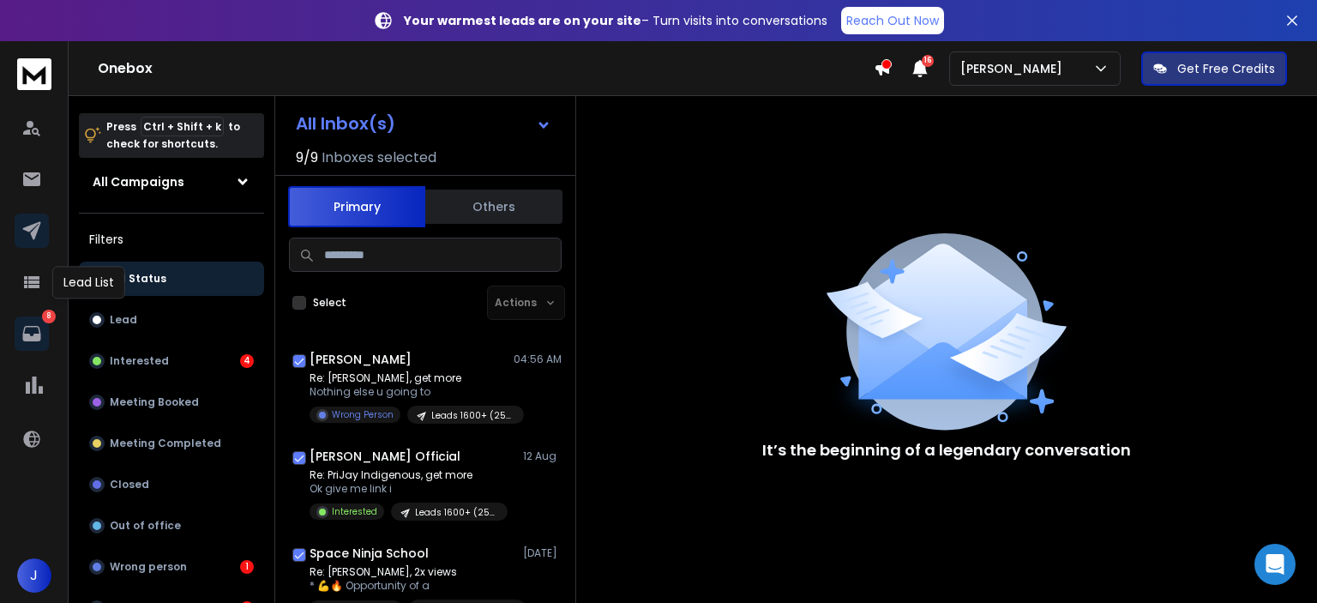
click at [27, 230] on icon at bounding box center [31, 230] width 18 height 18
